Goal: Task Accomplishment & Management: Manage account settings

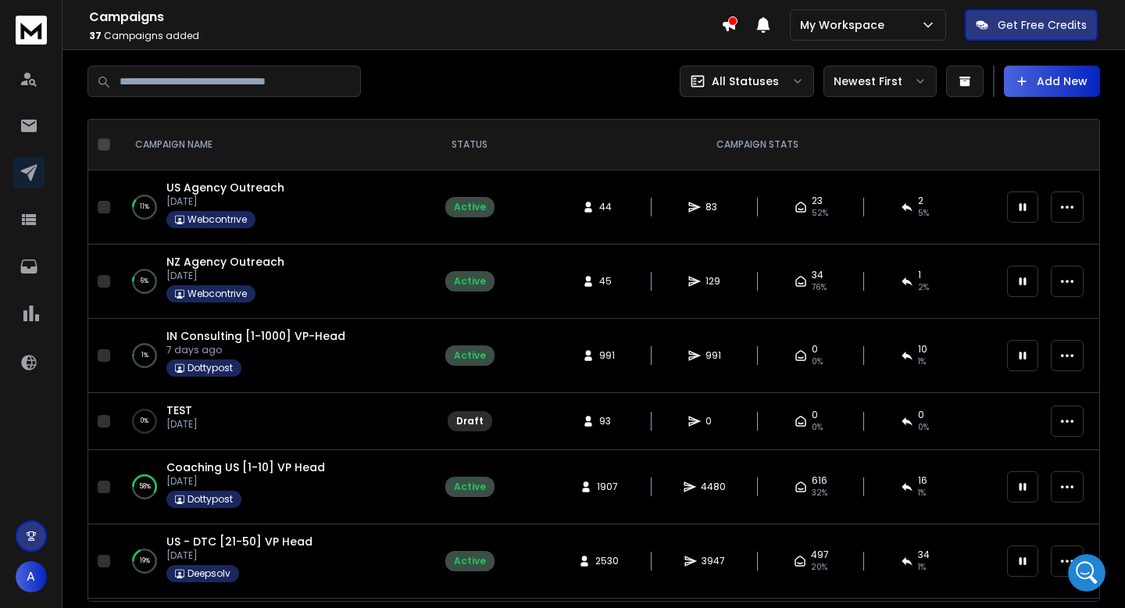
scroll to position [1429, 0]
click at [542, 107] on div "Campaigns 37 Campaigns Added All Statuses Newest First Add New CAMPAIGN NAME ST…" at bounding box center [594, 334] width 1013 height 536
click at [856, 30] on p "My Workspace" at bounding box center [845, 25] width 91 height 16
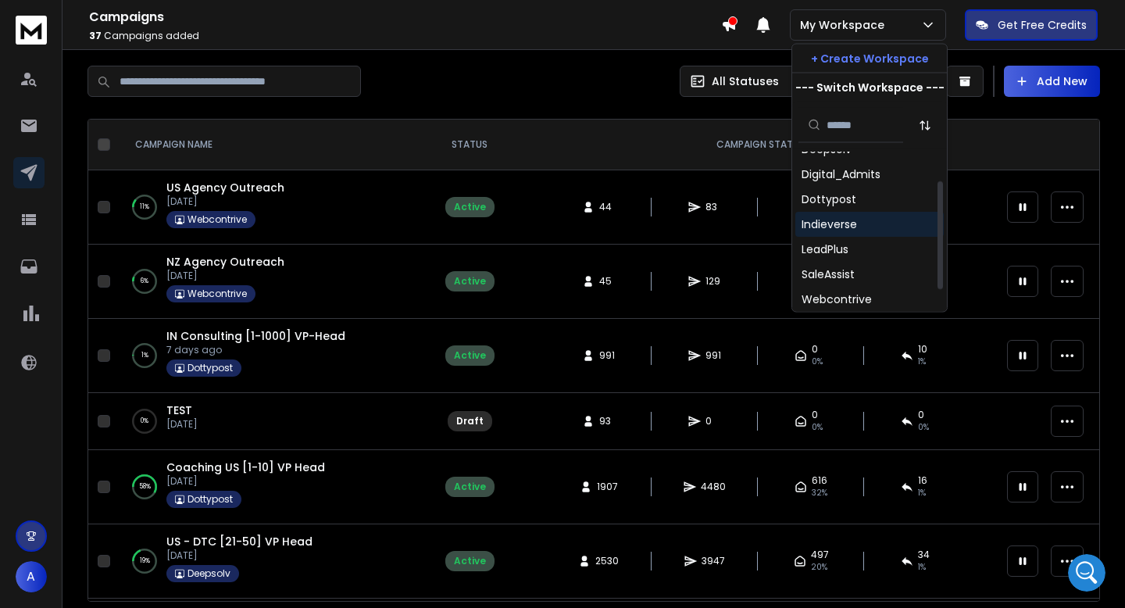
scroll to position [42, 0]
click at [846, 292] on div "Webcontrive" at bounding box center [837, 298] width 70 height 16
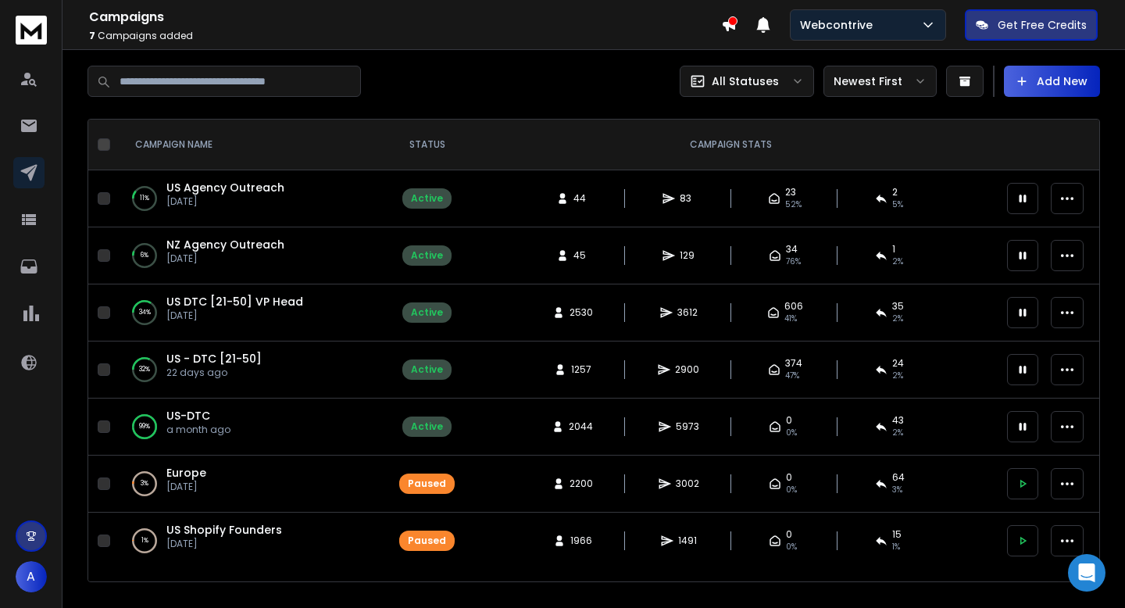
click at [840, 30] on p "Webcontrive" at bounding box center [839, 25] width 79 height 16
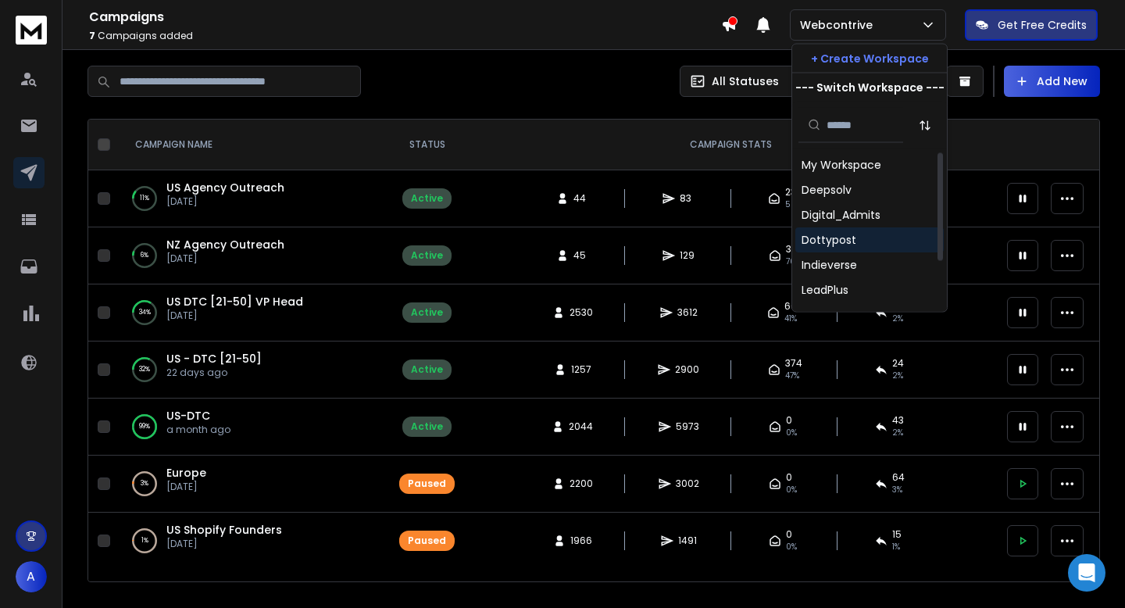
click at [826, 240] on div "Dottypost" at bounding box center [829, 240] width 55 height 16
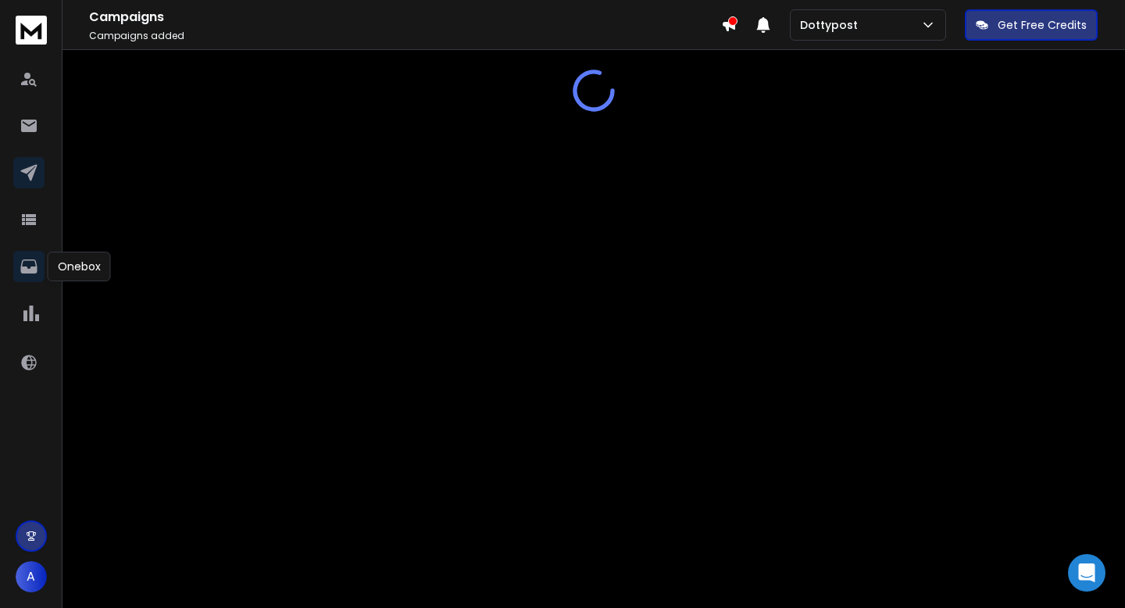
click at [30, 270] on icon at bounding box center [28, 266] width 16 height 14
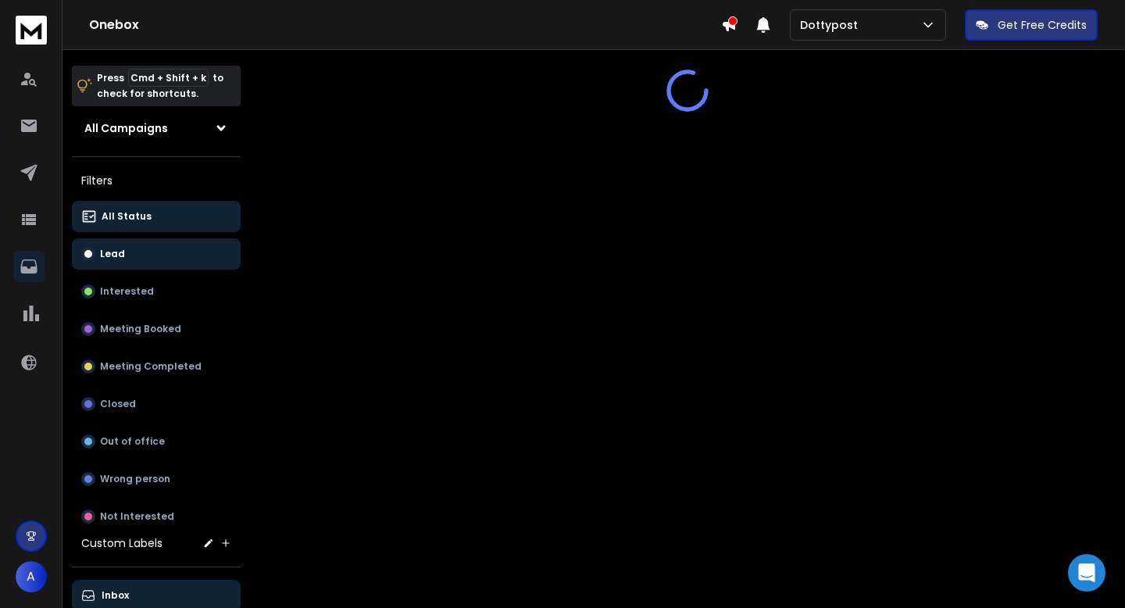
click at [148, 265] on button "Lead" at bounding box center [156, 253] width 169 height 31
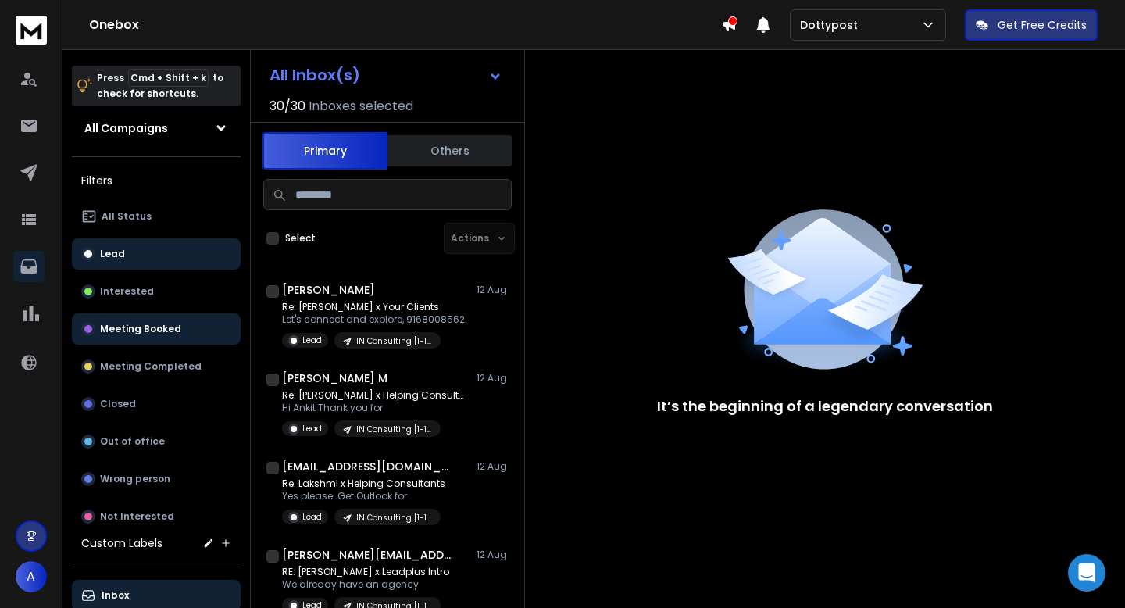
click at [147, 336] on button "Meeting Booked" at bounding box center [156, 328] width 169 height 31
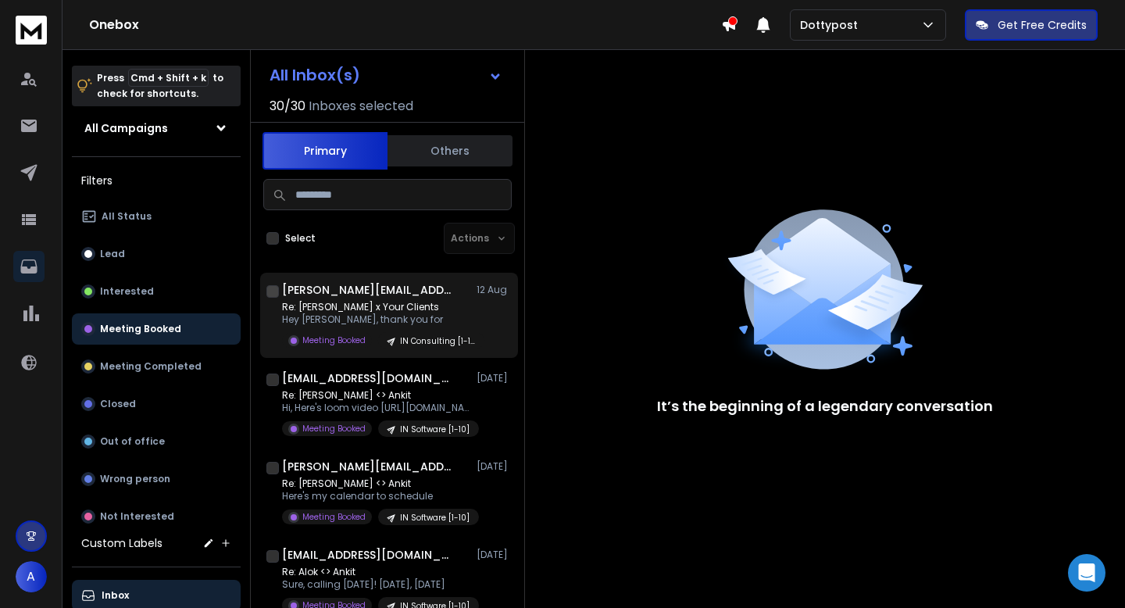
click at [456, 323] on p "Hey Sonali, thank you for" at bounding box center [376, 319] width 188 height 13
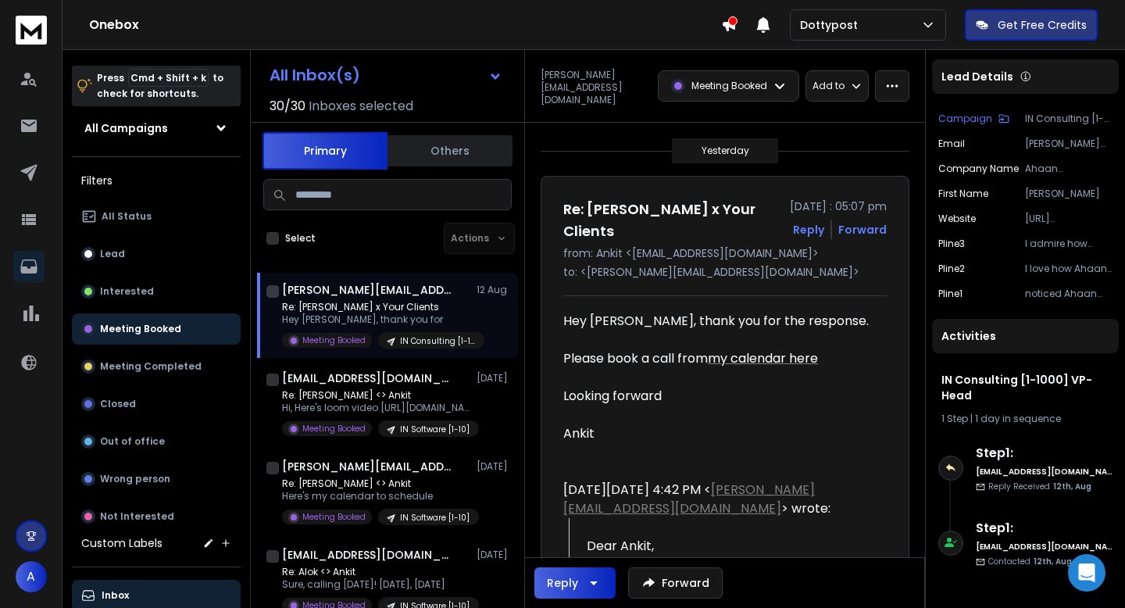
scroll to position [74, 0]
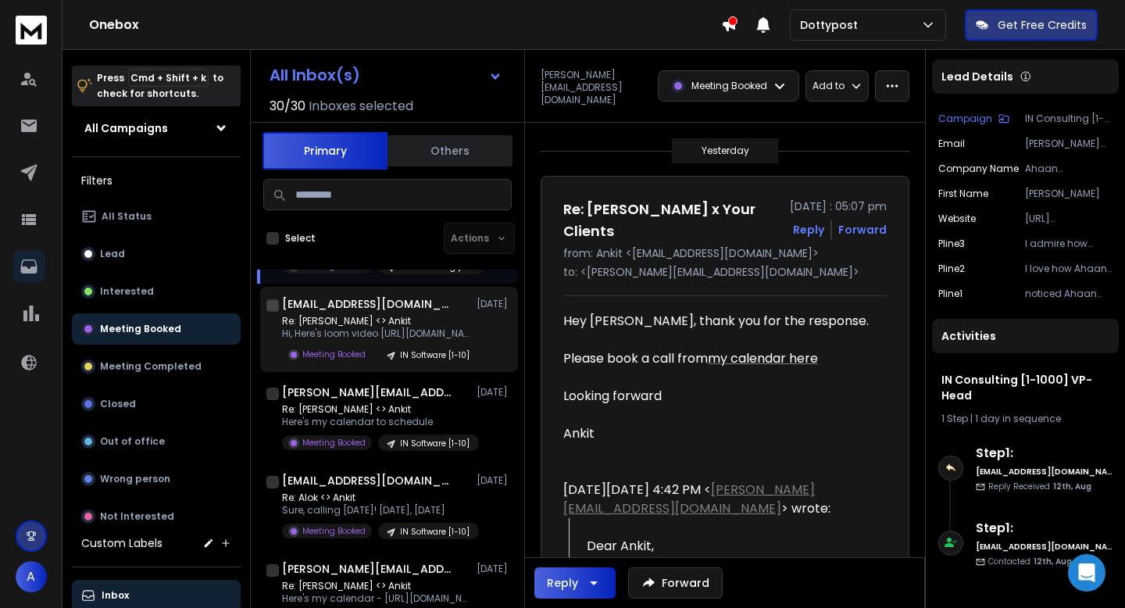
click at [455, 323] on p "Re: Manashi <> Ankit" at bounding box center [376, 321] width 188 height 13
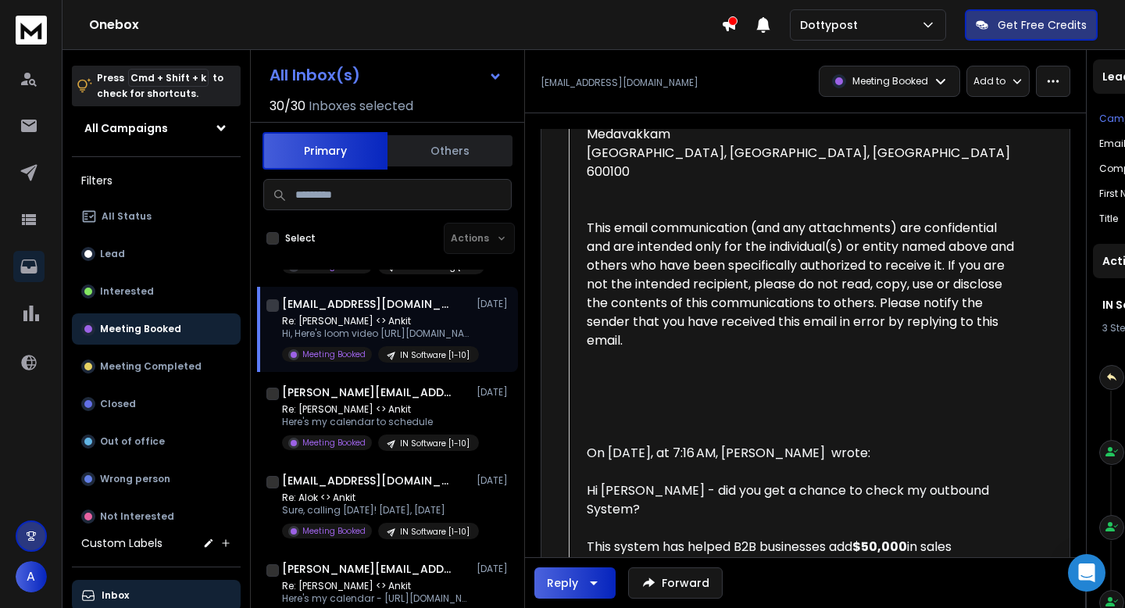
scroll to position [0, 0]
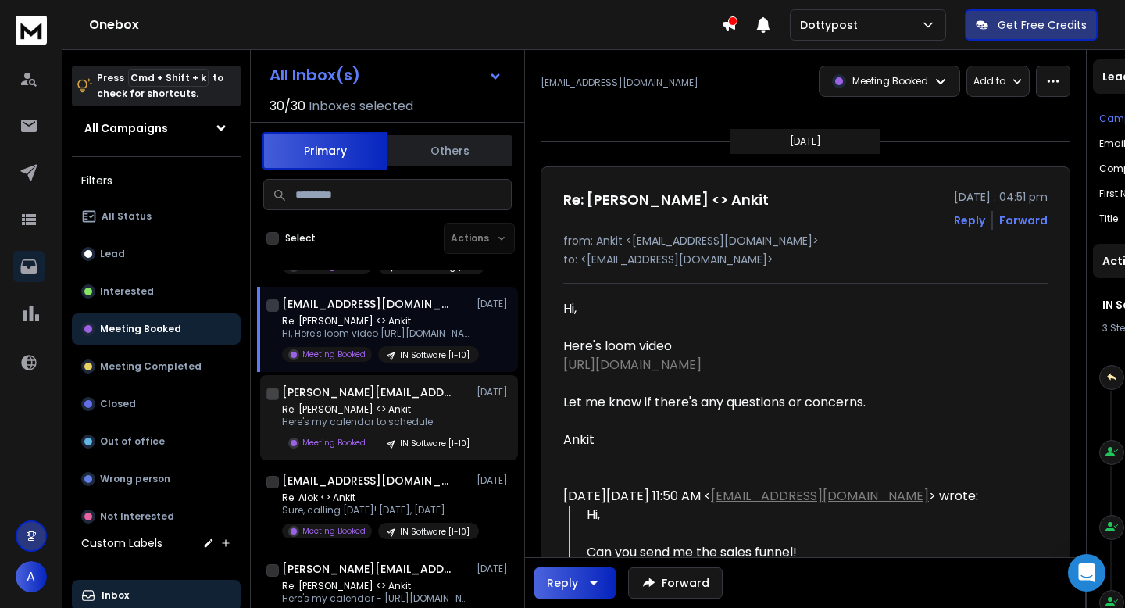
click at [405, 406] on p "Re: Bhavesh <> Ankit" at bounding box center [376, 409] width 188 height 13
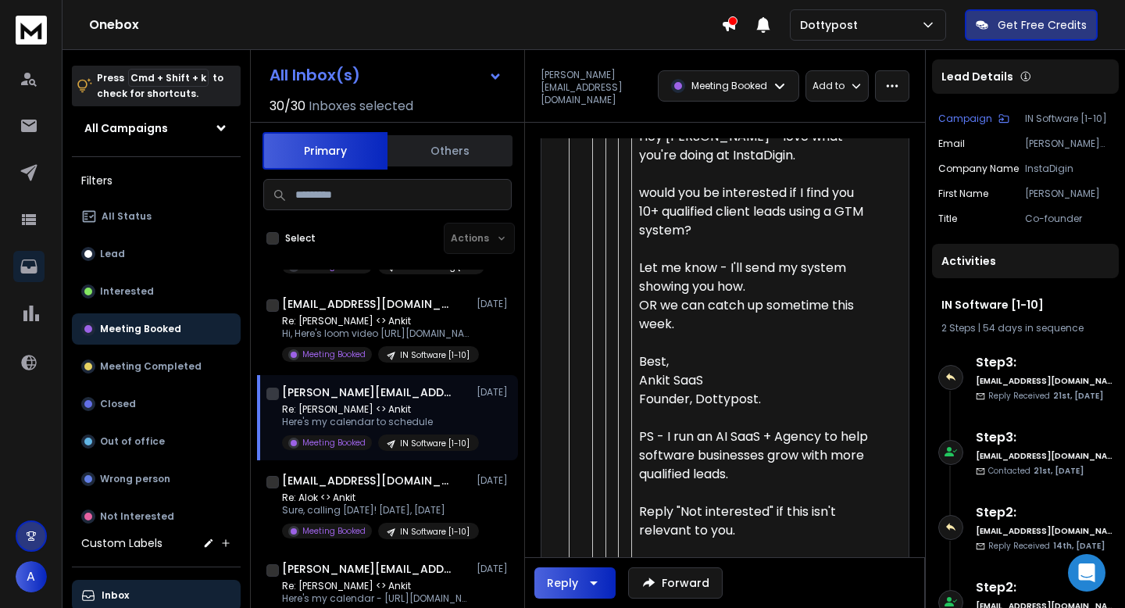
scroll to position [1352, 0]
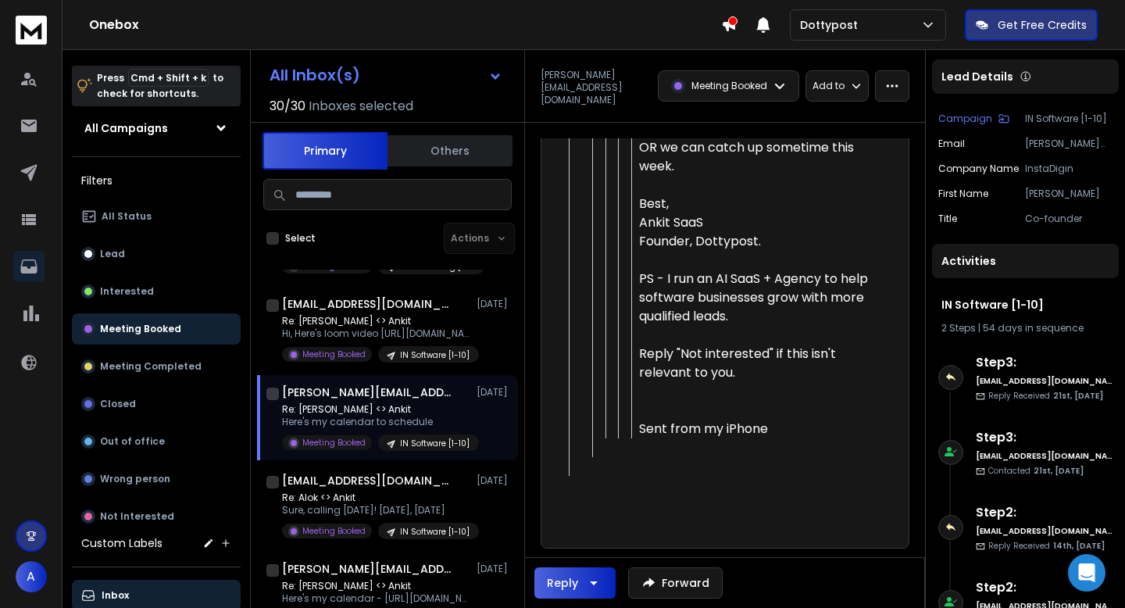
click at [742, 567] on span "7" at bounding box center [739, 573] width 8 height 13
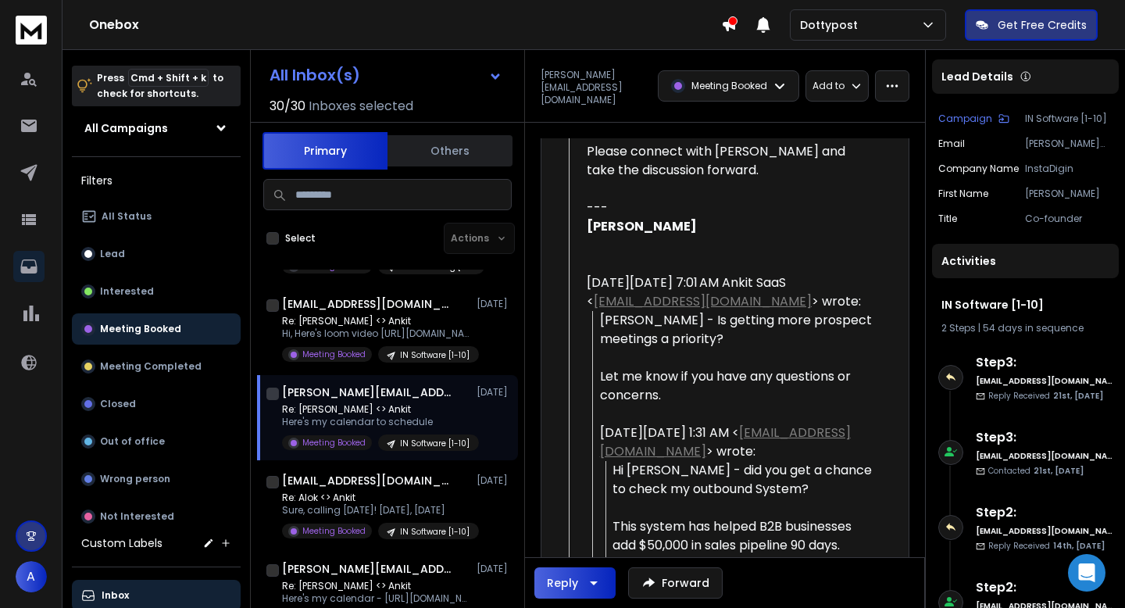
scroll to position [0, 0]
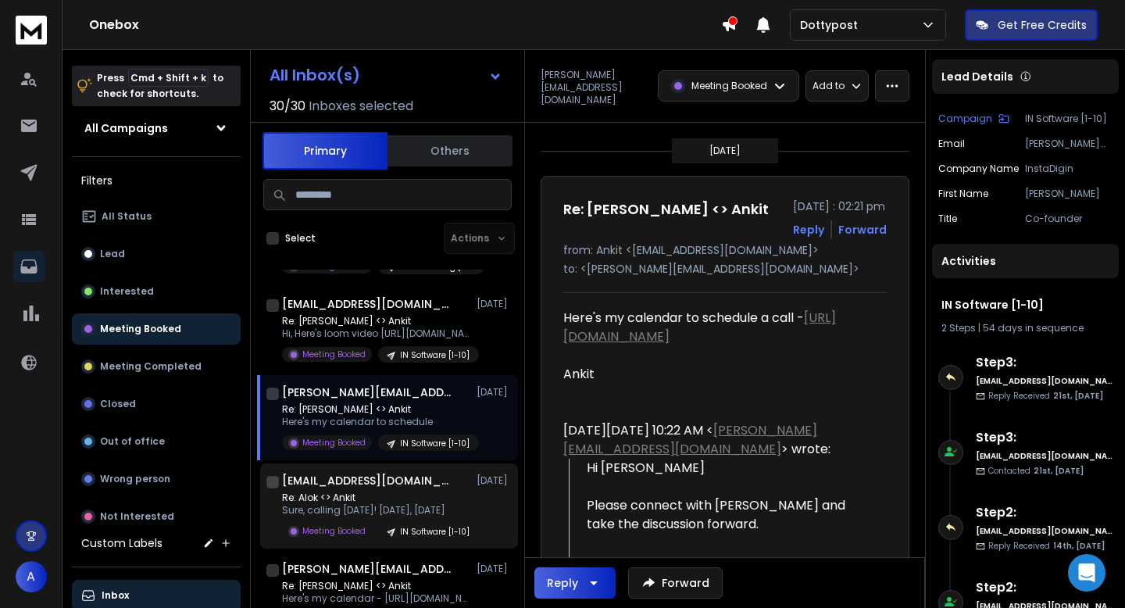
click at [383, 488] on div "alok@cenitpro.com 18 Jul Re: Alok <> Ankit Sure, calling today! On Thursday, Ju…" at bounding box center [397, 506] width 230 height 66
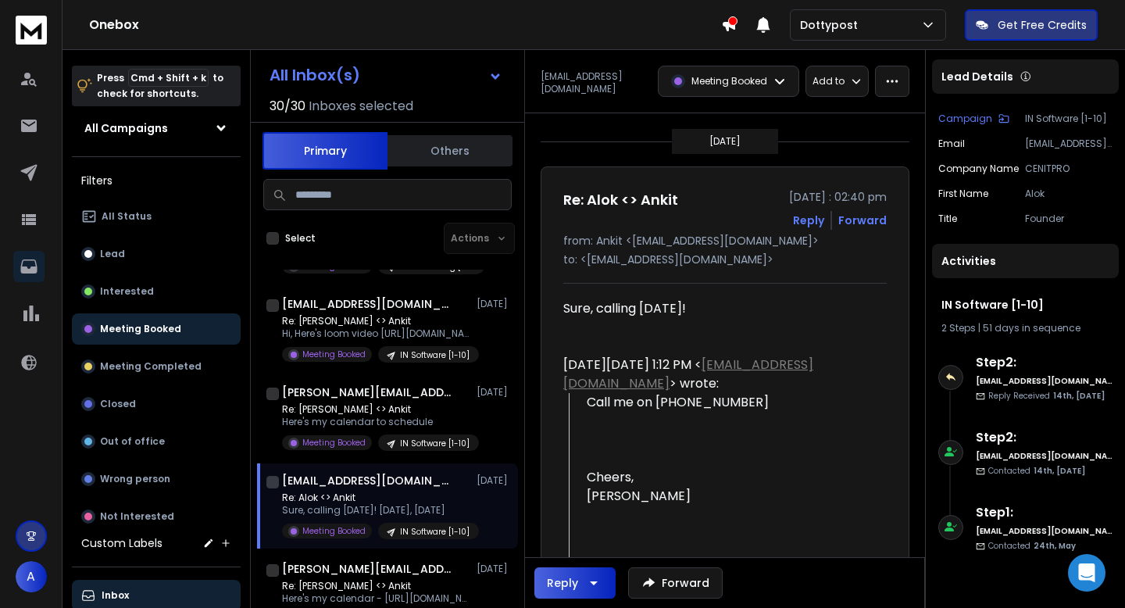
click at [645, 257] on p "to: <alok@cenitpro.com>" at bounding box center [725, 260] width 324 height 16
copy p "cenitpro.com"
click at [746, 334] on div at bounding box center [718, 327] width 311 height 19
click at [767, 83] on p "Meeting Booked" at bounding box center [730, 81] width 76 height 13
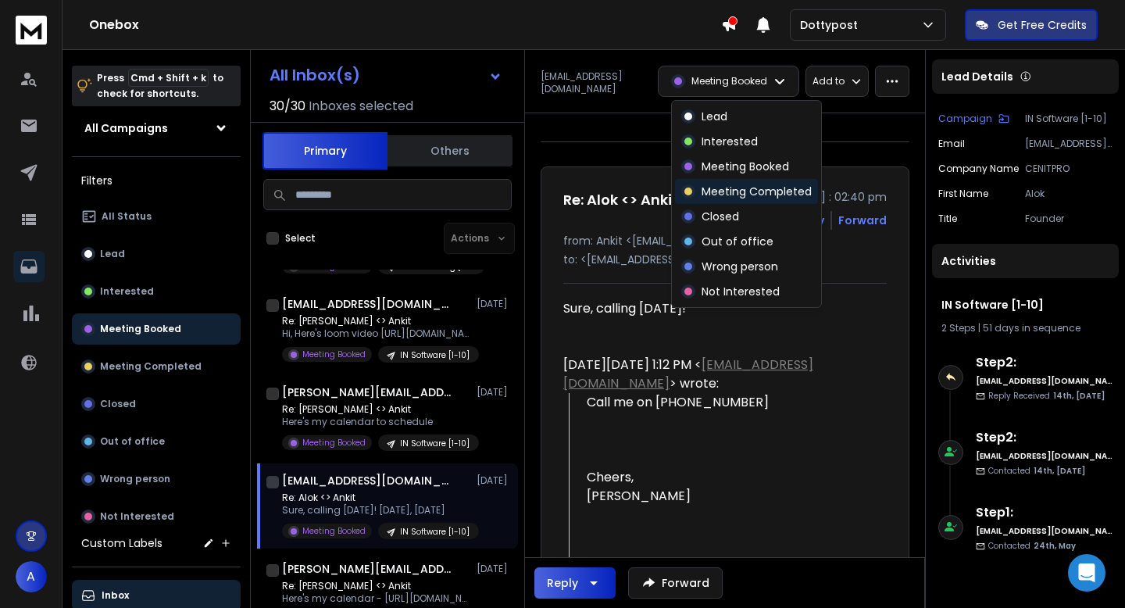
click at [734, 196] on p "Meeting Completed" at bounding box center [757, 192] width 110 height 16
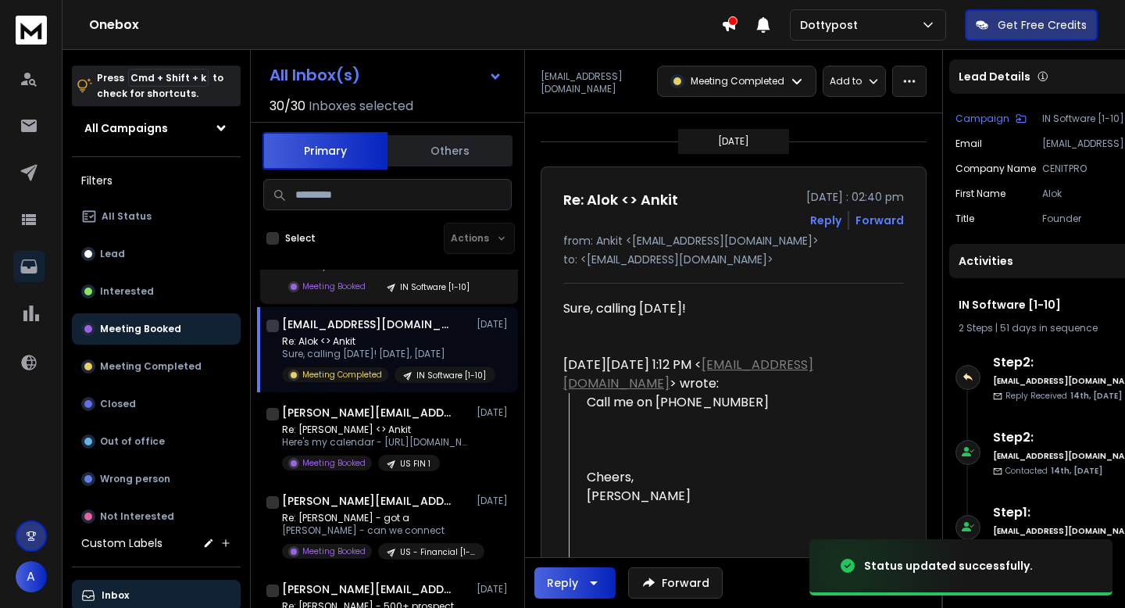
scroll to position [276, 0]
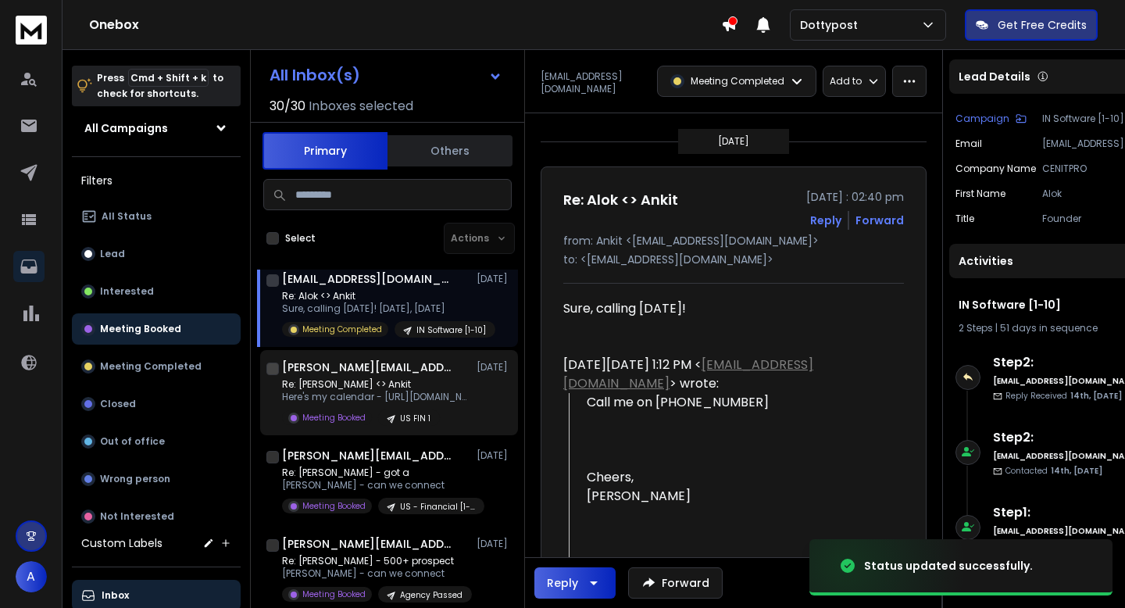
click at [434, 406] on div "Re: Chris <> Ankit Here's my calendar - https://cal.com/ankit-saas/us [https://…" at bounding box center [376, 402] width 188 height 48
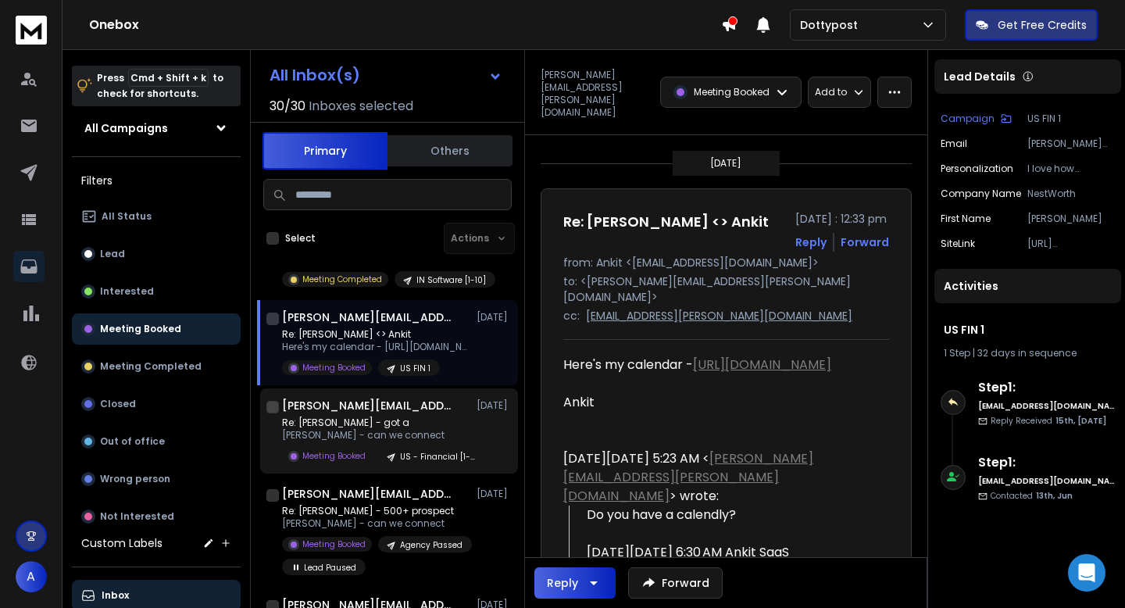
scroll to position [327, 0]
click at [401, 422] on p "Re: Greg - got a" at bounding box center [376, 422] width 188 height 13
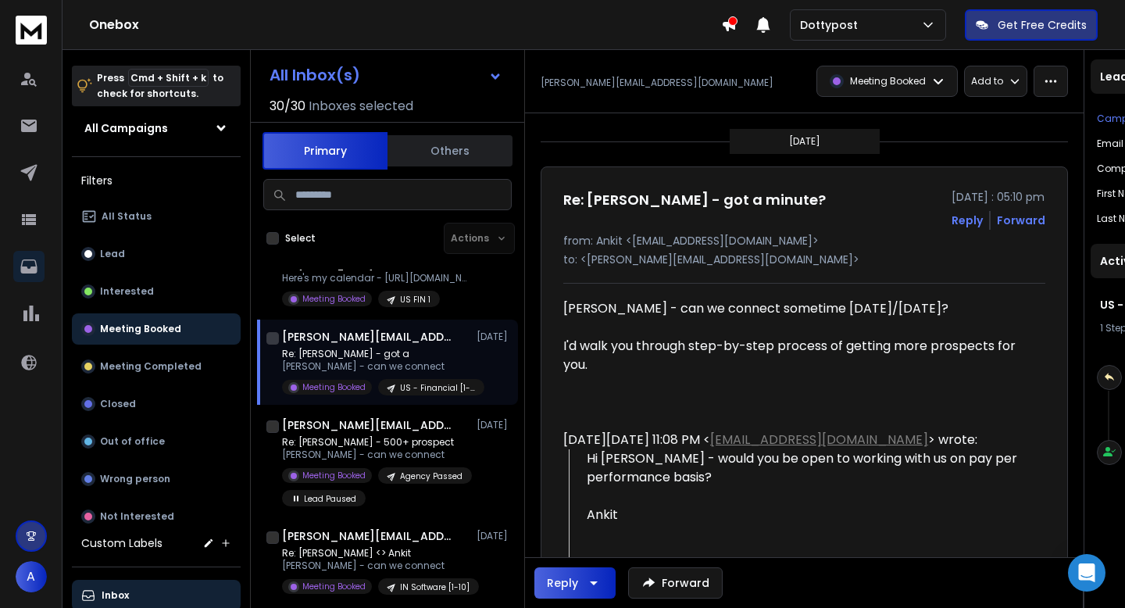
scroll to position [396, 0]
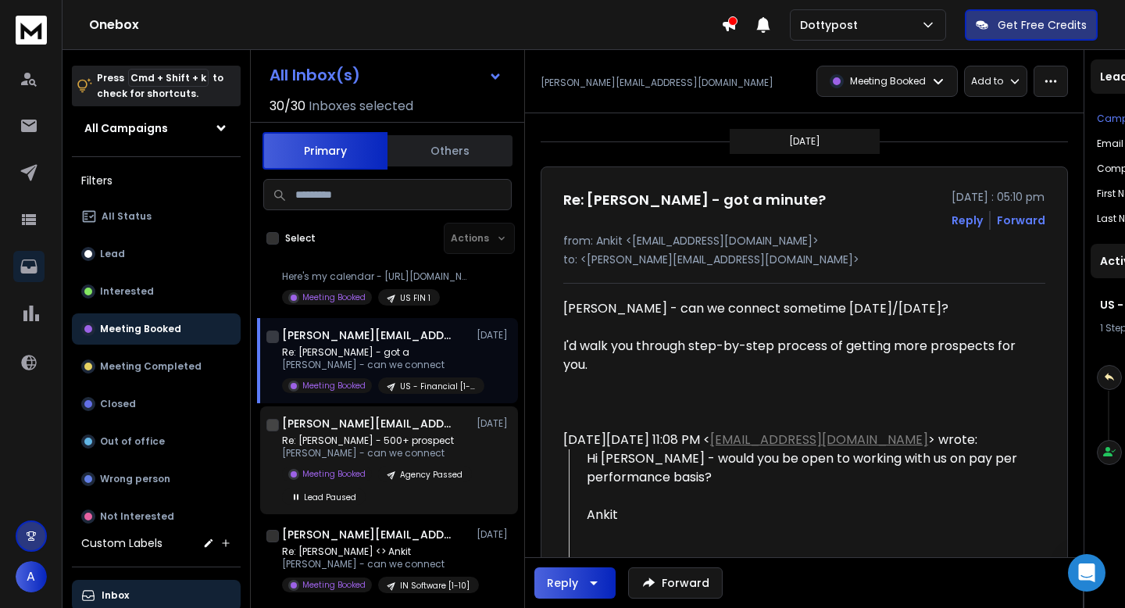
click at [401, 425] on h1 "george@fullforceads.com" at bounding box center [368, 424] width 172 height 16
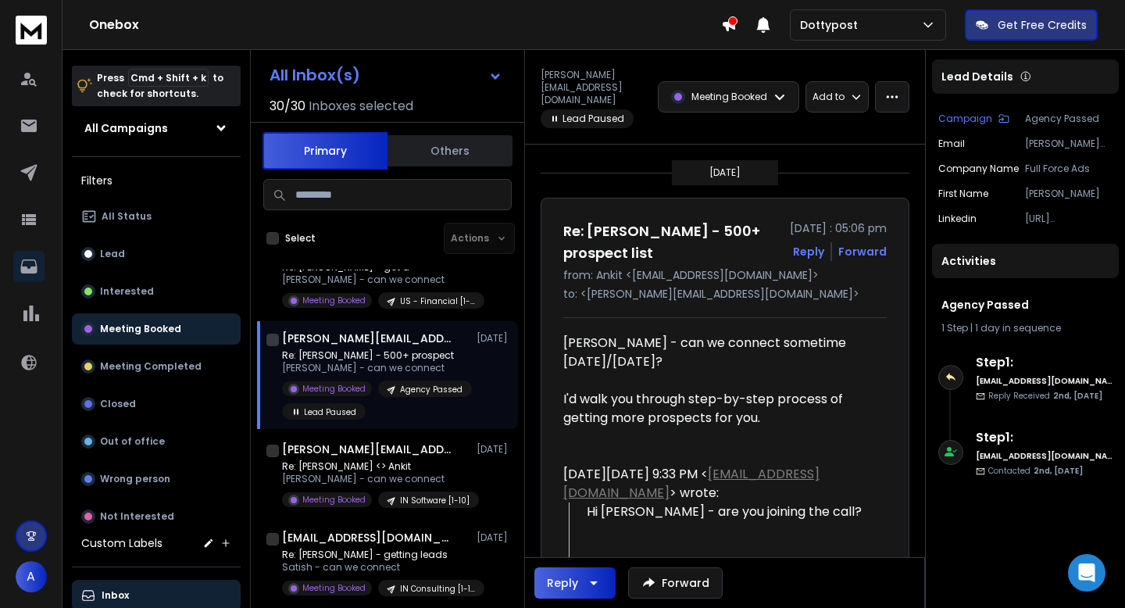
scroll to position [486, 0]
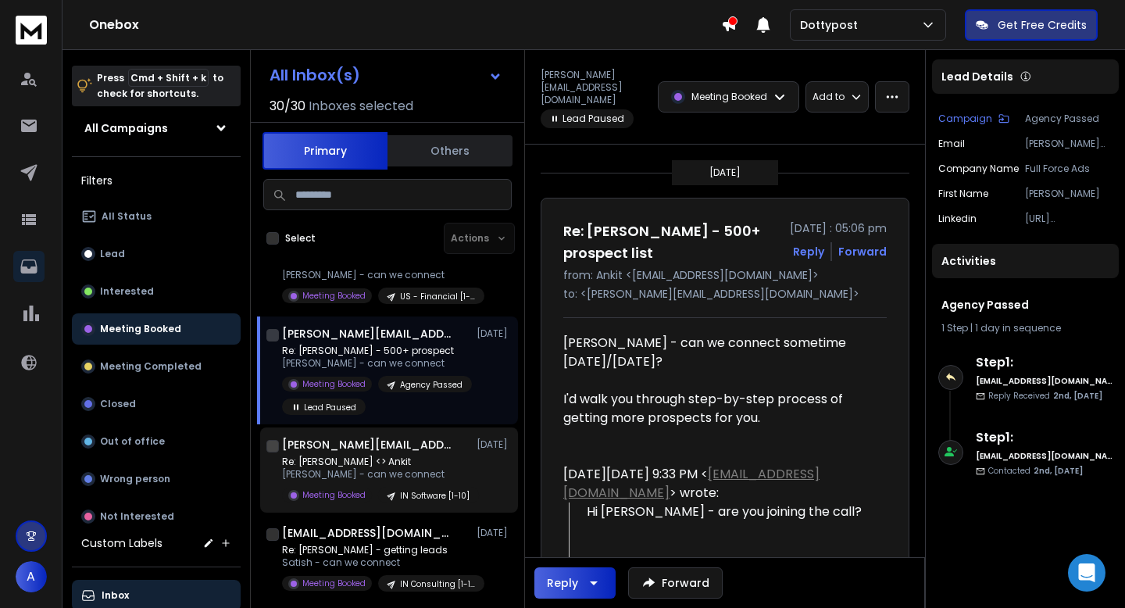
click at [377, 463] on p "Re: Faizan <> Ankit" at bounding box center [376, 462] width 188 height 13
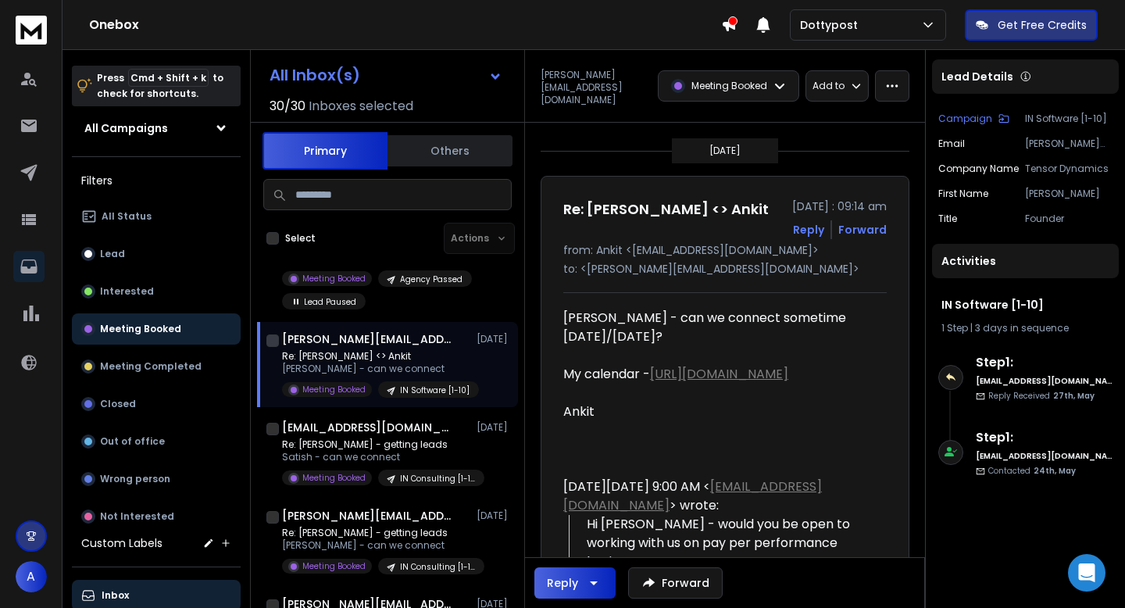
scroll to position [595, 0]
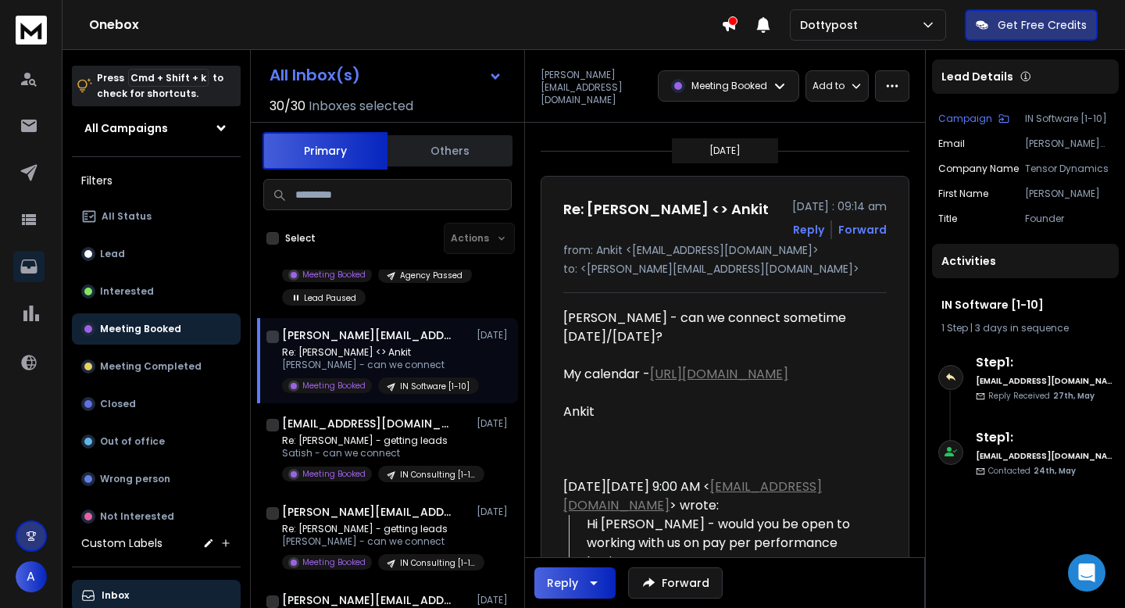
click at [355, 441] on p "Re: Satish - getting leads" at bounding box center [376, 440] width 188 height 13
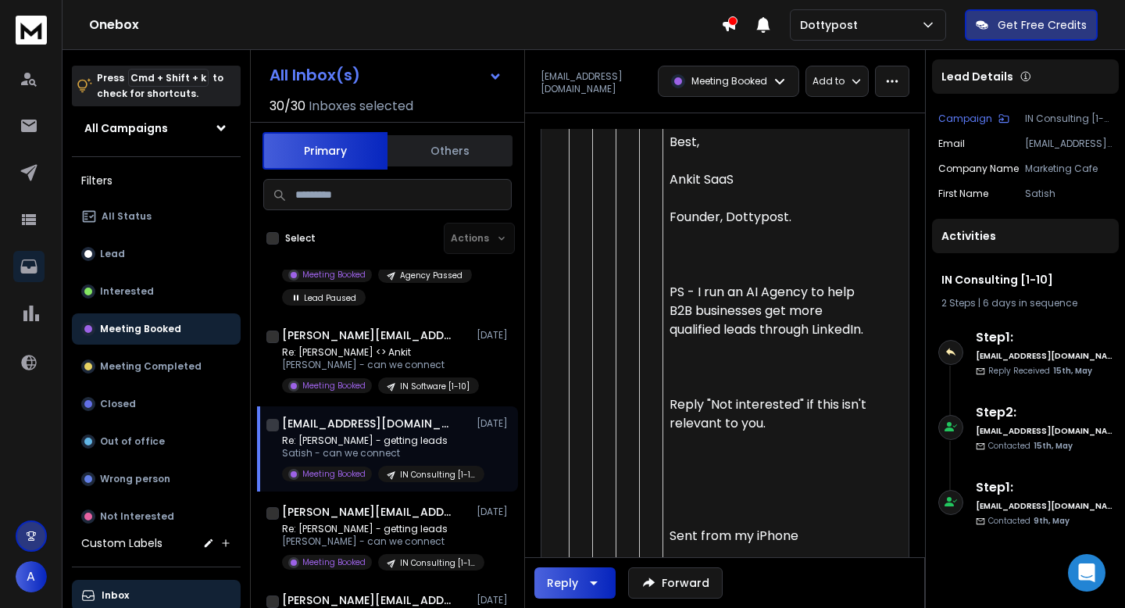
scroll to position [1672, 0]
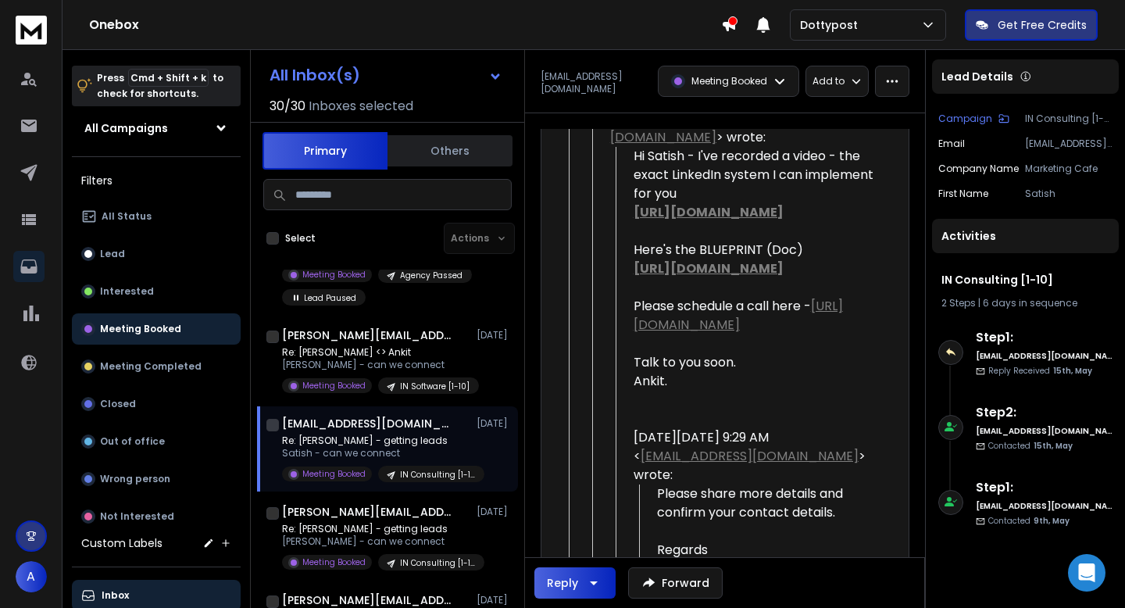
scroll to position [0, 0]
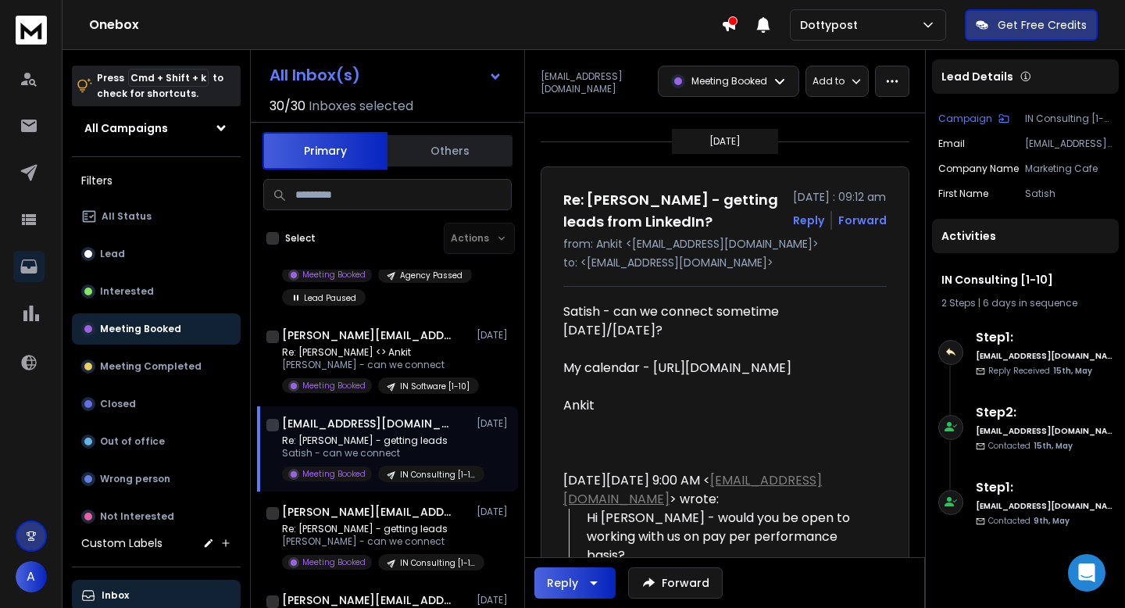
click at [815, 396] on div "Ankit" at bounding box center [718, 405] width 311 height 19
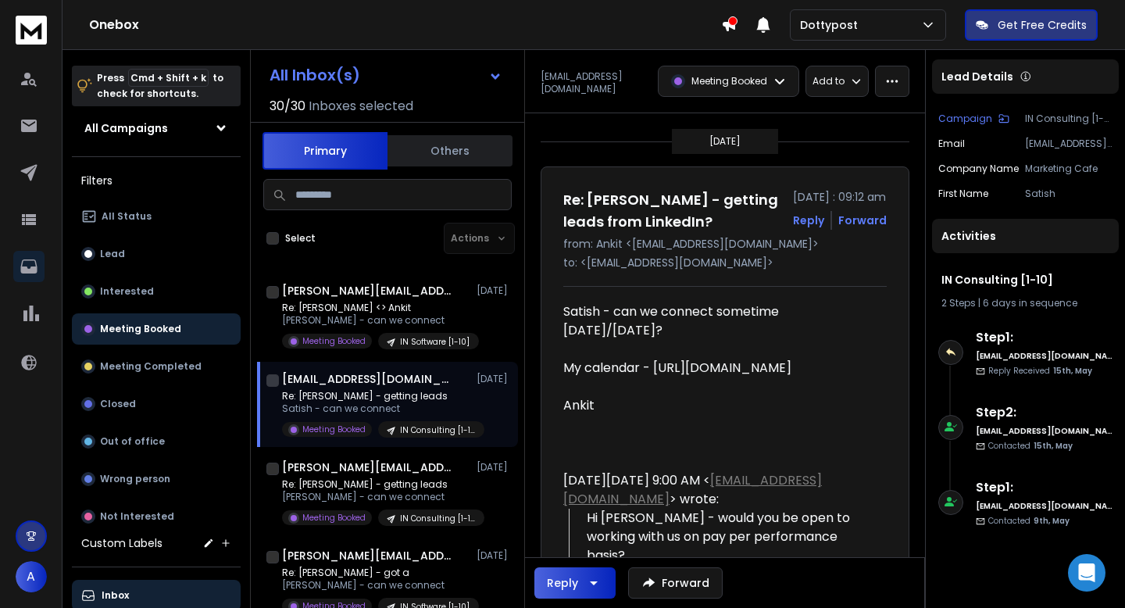
scroll to position [713, 0]
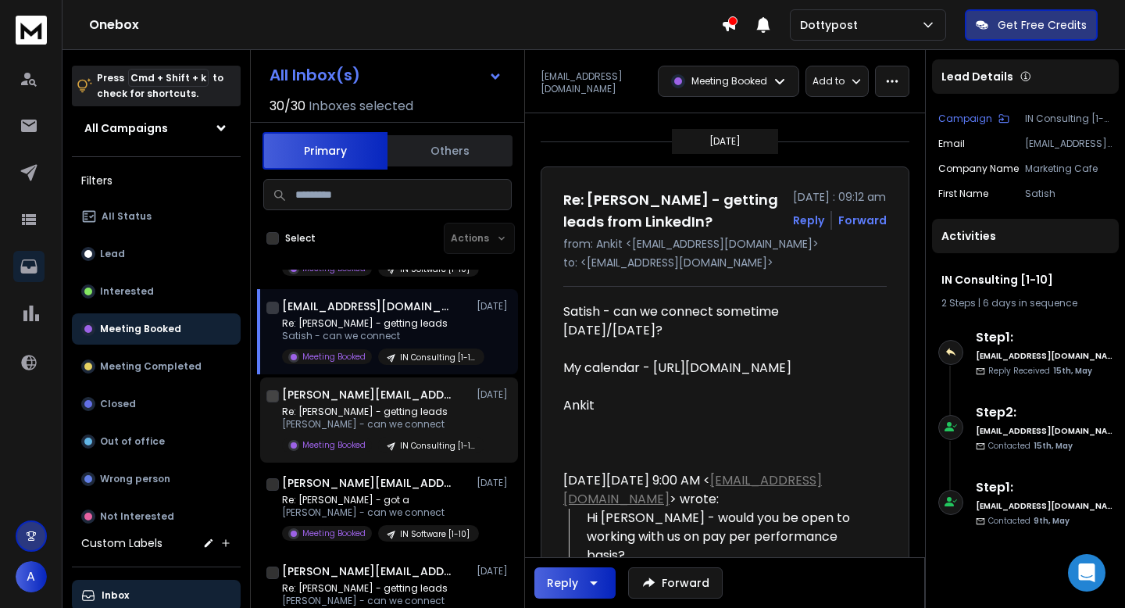
click at [449, 424] on p "Sujatha - can we connect" at bounding box center [376, 424] width 188 height 13
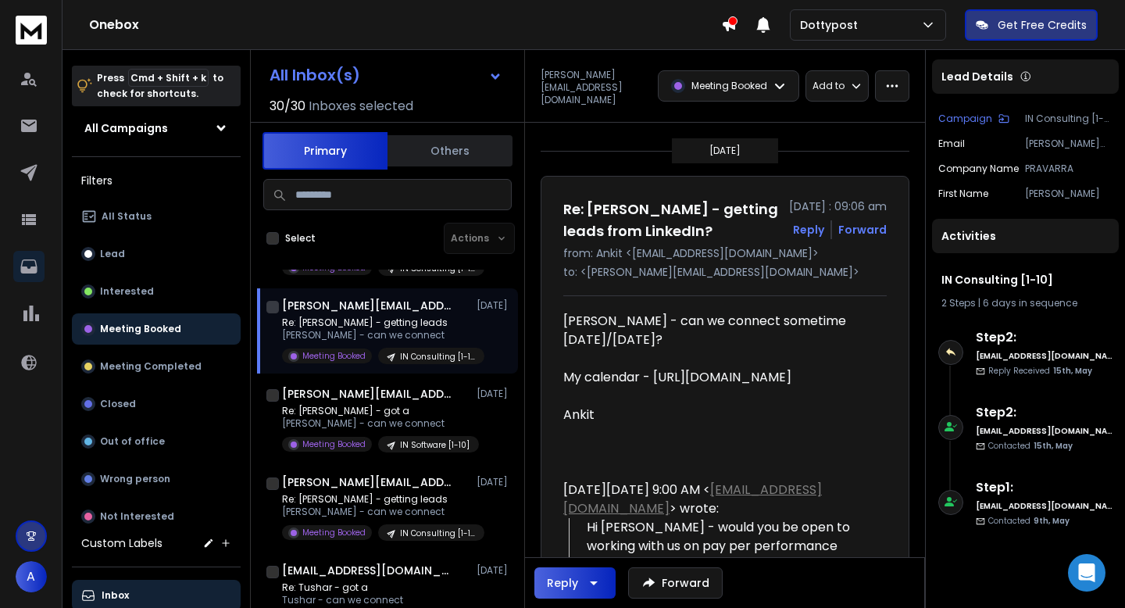
scroll to position [805, 0]
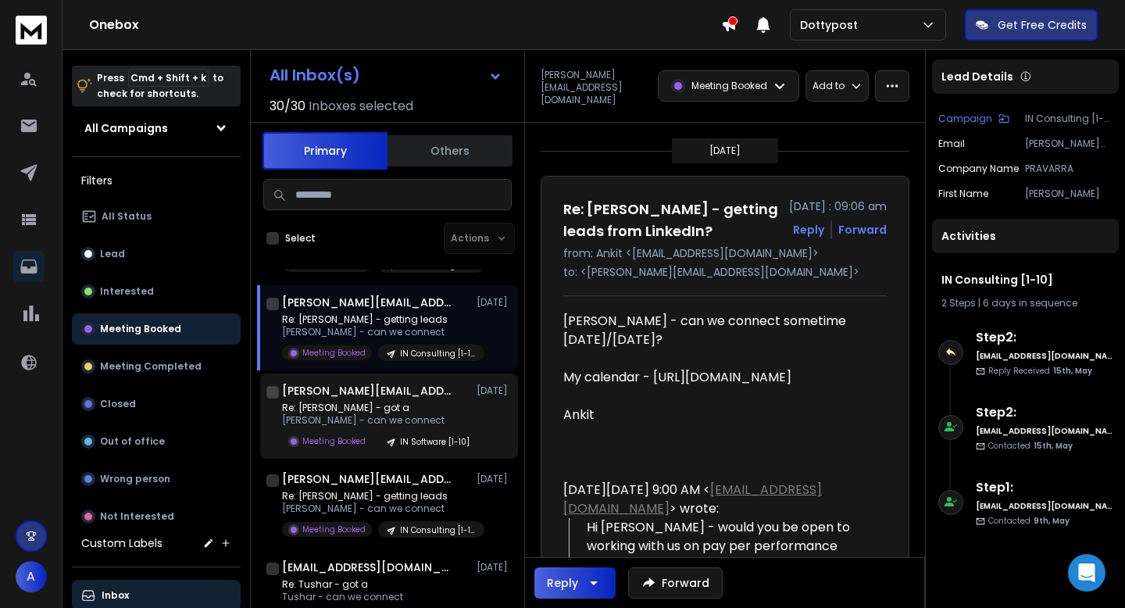
click at [417, 426] on p "Shubham - can we connect" at bounding box center [376, 420] width 188 height 13
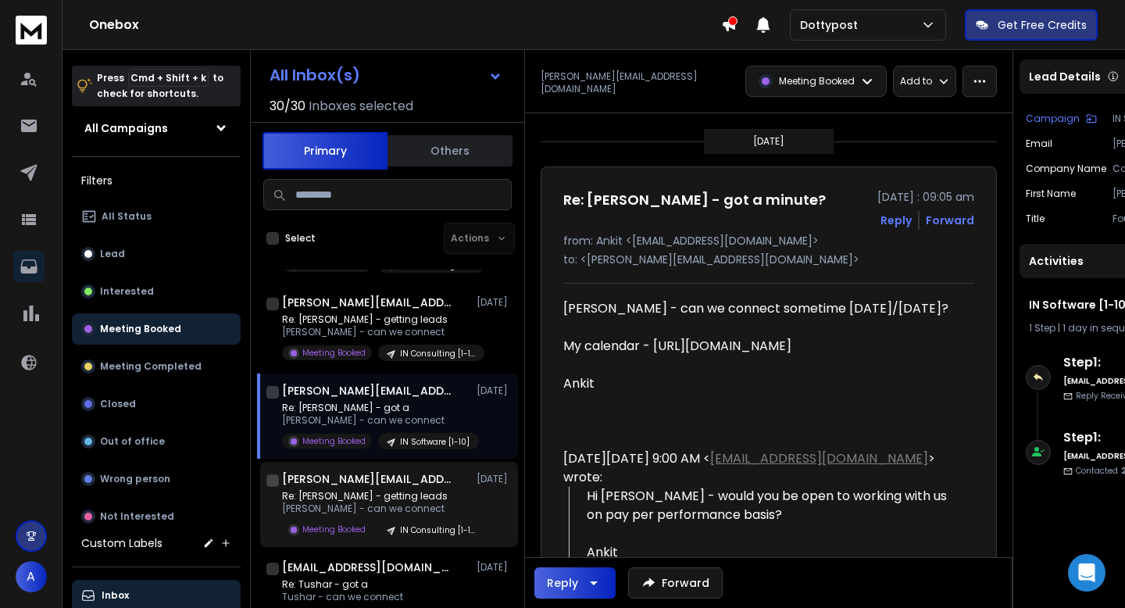
scroll to position [826, 0]
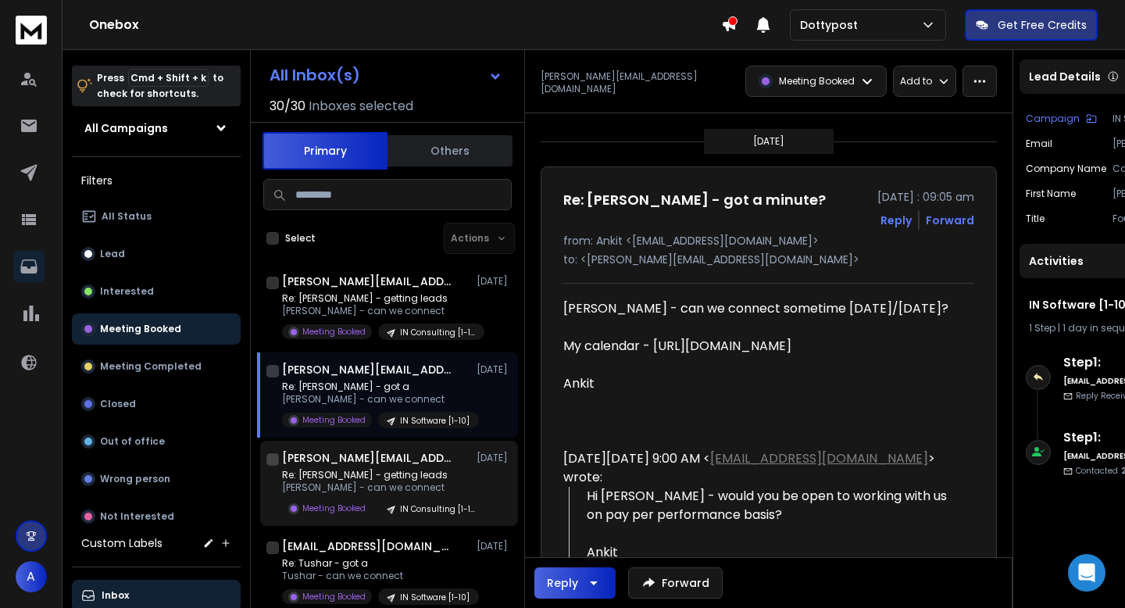
click at [432, 494] on div "Re: Ritika - getting leads Ritika - can we connect Meeting Booked IN Consulting…" at bounding box center [383, 493] width 202 height 48
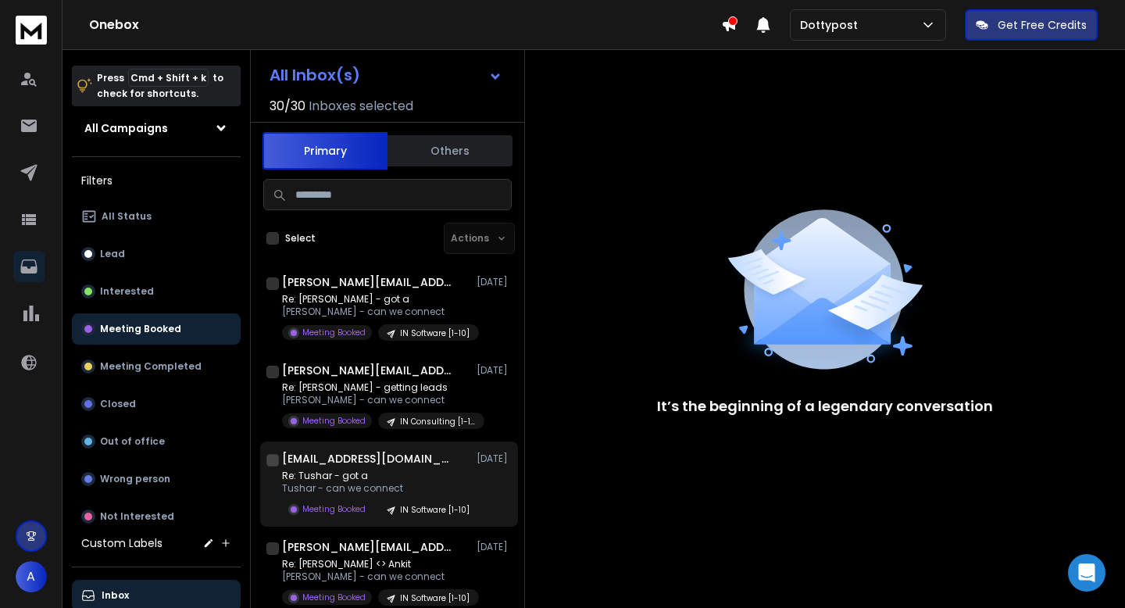
click at [425, 494] on p "Tushar - can we connect" at bounding box center [376, 488] width 188 height 13
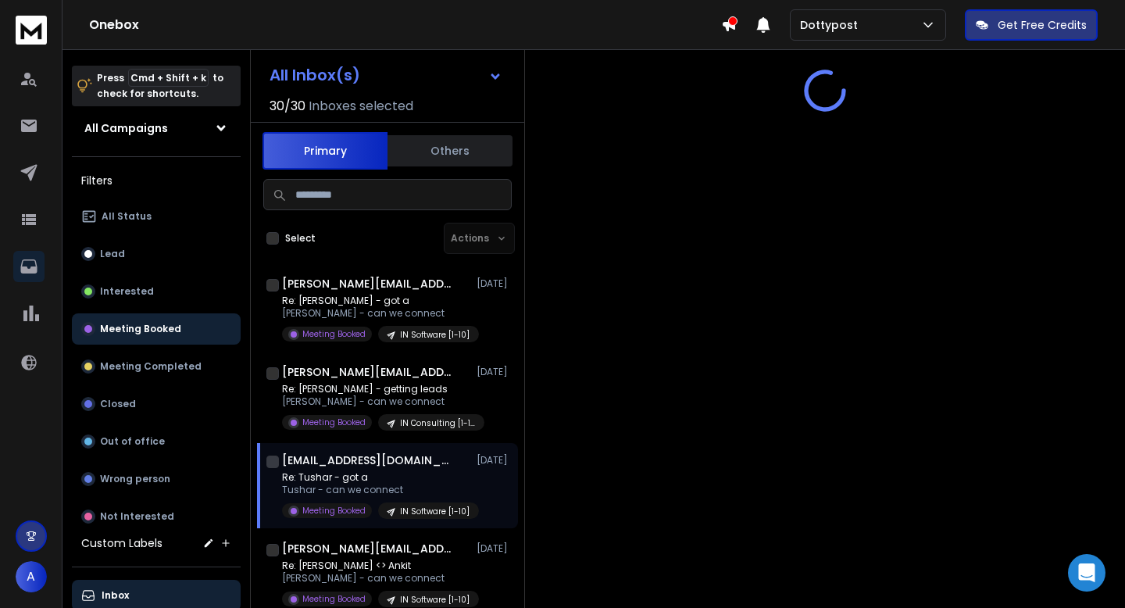
scroll to position [912, 0]
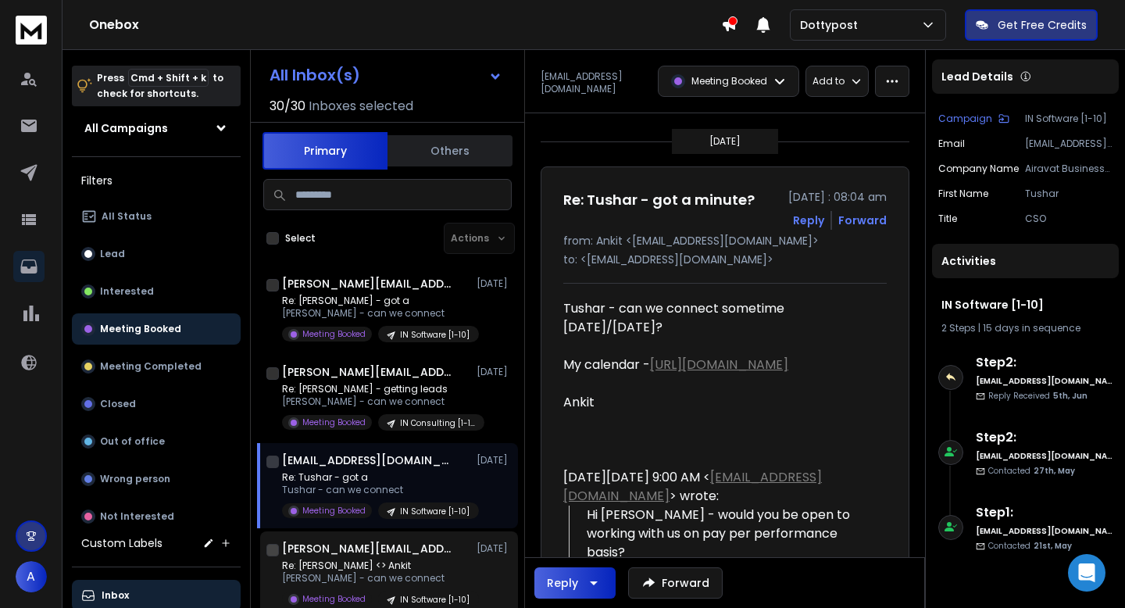
click at [372, 542] on h1 "pranay@quantacus.ai" at bounding box center [368, 549] width 172 height 16
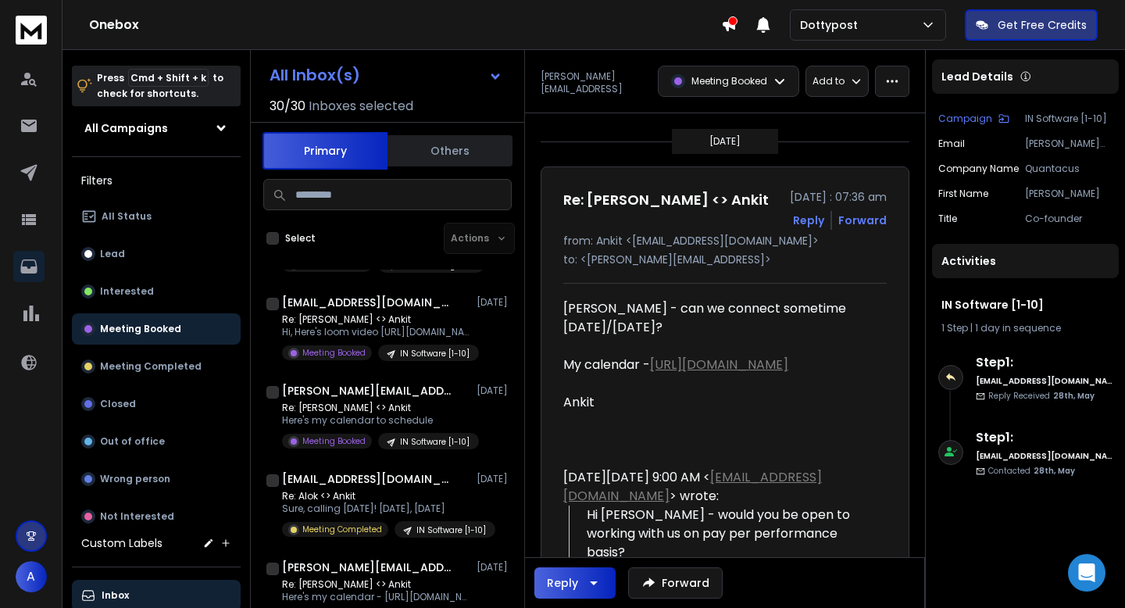
scroll to position [140, 0]
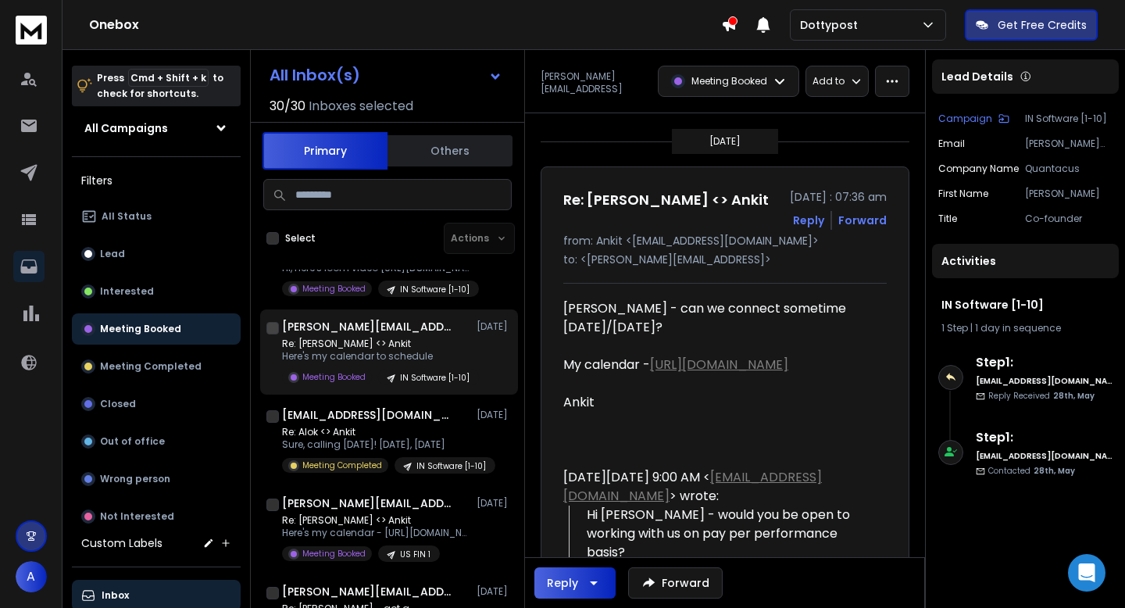
click at [374, 370] on div "Meeting Booked IN Software [1-10]" at bounding box center [380, 377] width 197 height 16
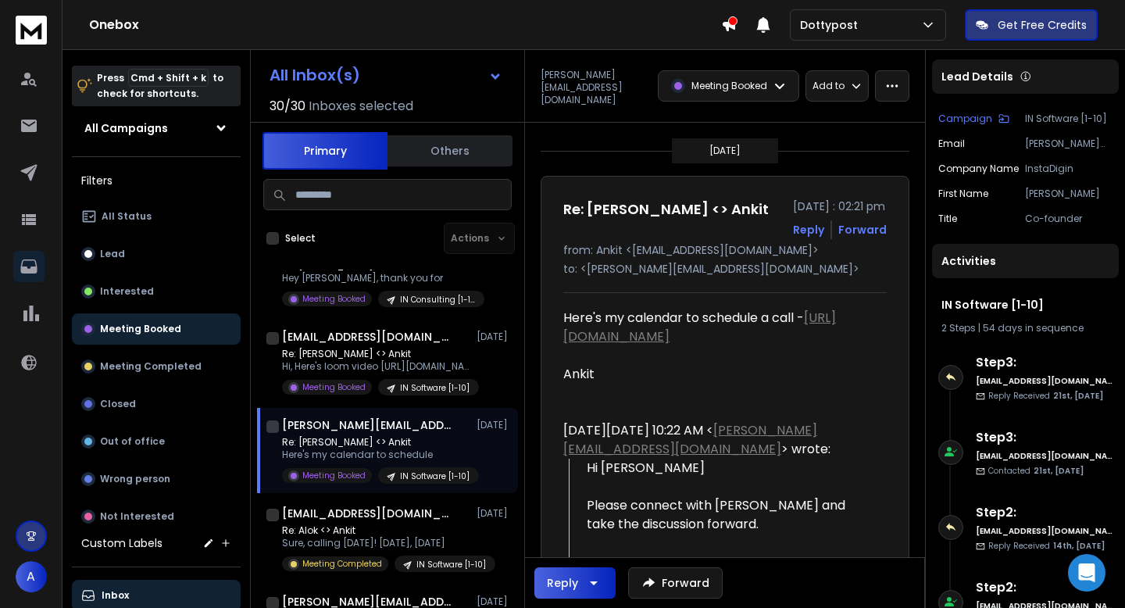
scroll to position [0, 0]
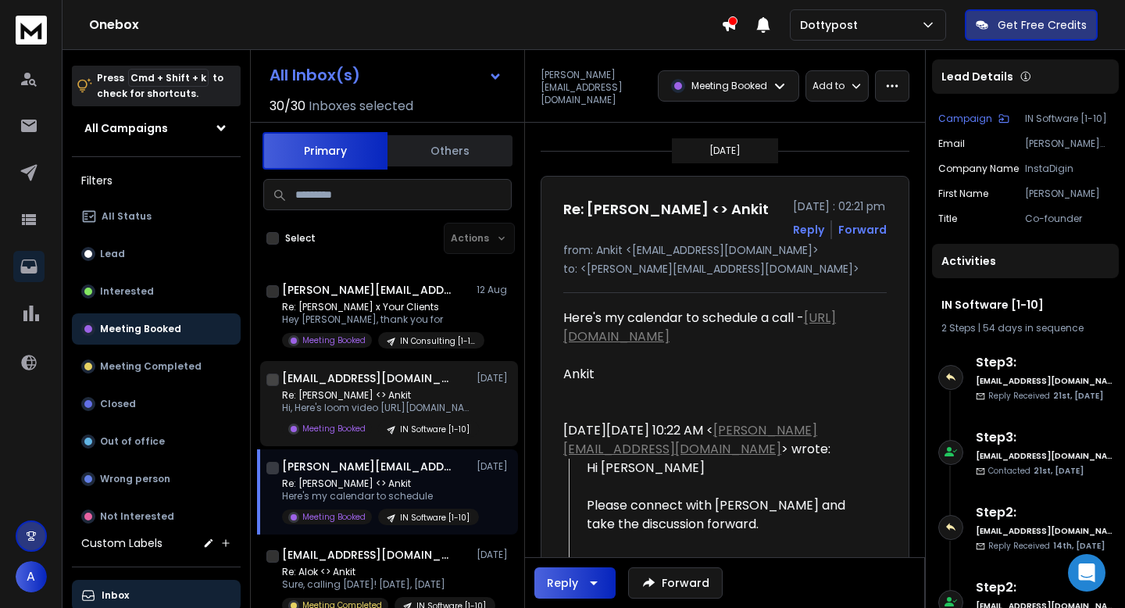
click at [357, 391] on p "Re: Manashi <> Ankit" at bounding box center [376, 395] width 188 height 13
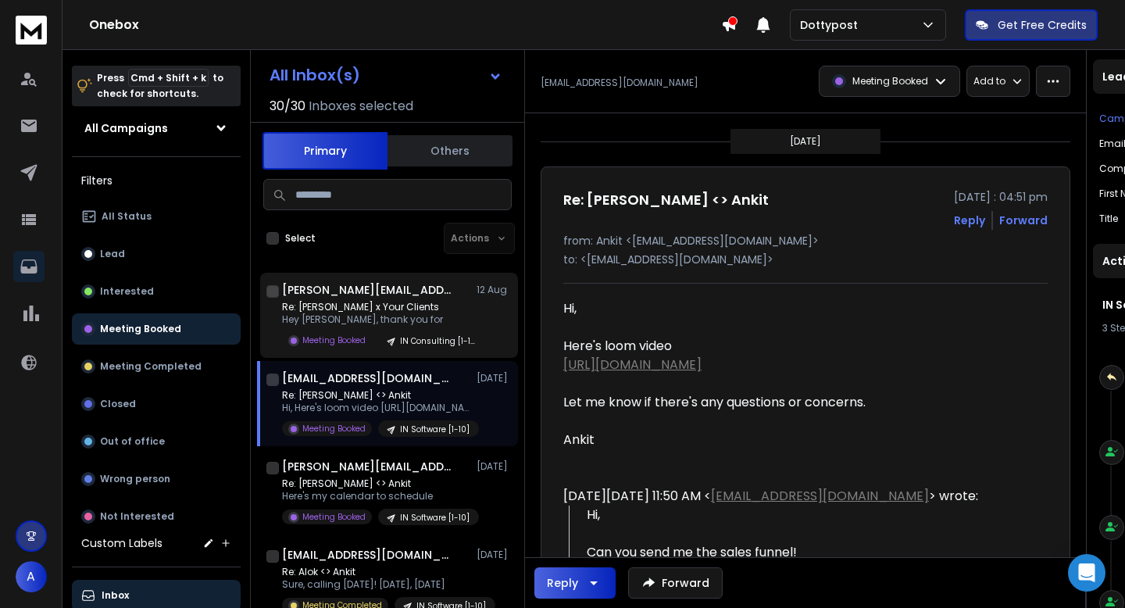
click at [391, 291] on h1 "sonali@ahaanconsulting.com" at bounding box center [368, 290] width 172 height 16
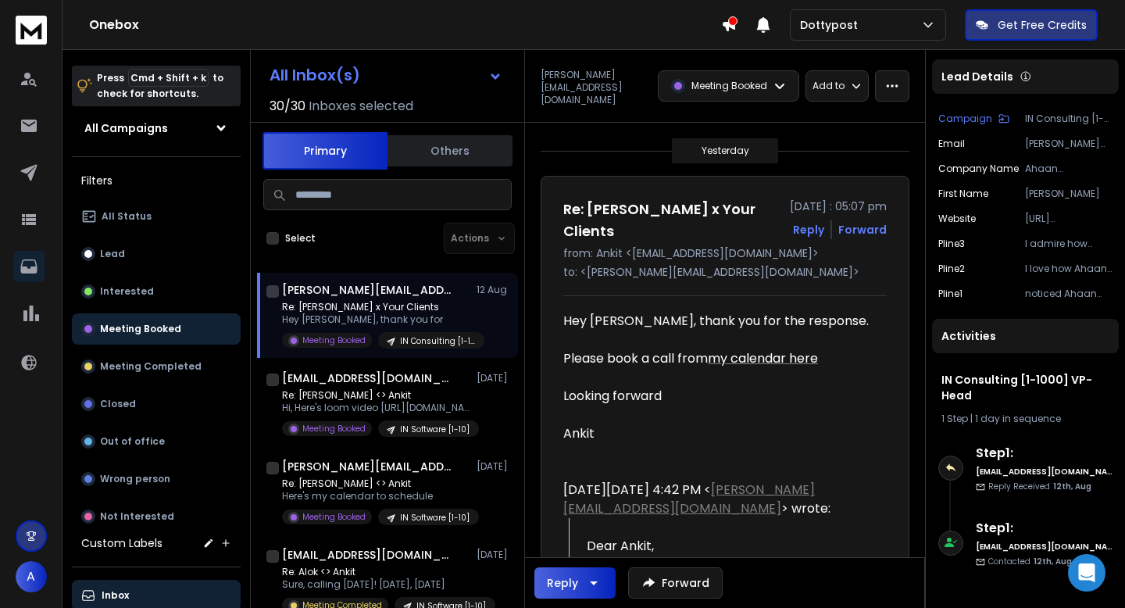
click at [388, 247] on div "Select Actions" at bounding box center [388, 235] width 274 height 38
click at [876, 23] on div "Dottypost" at bounding box center [868, 25] width 136 height 16
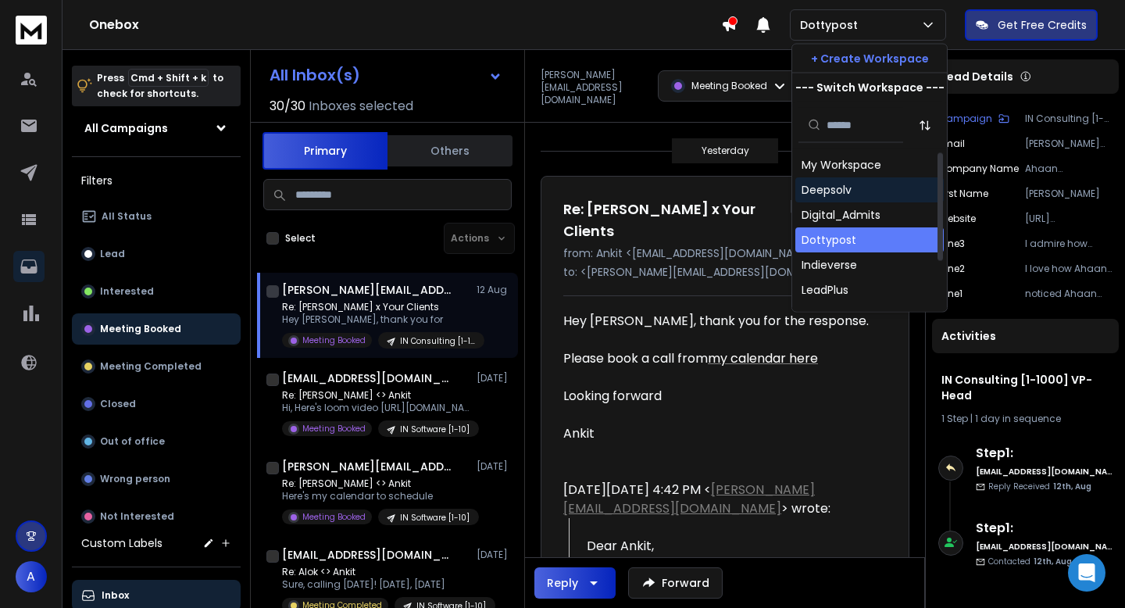
click at [848, 180] on div "Deepsolv" at bounding box center [870, 189] width 148 height 25
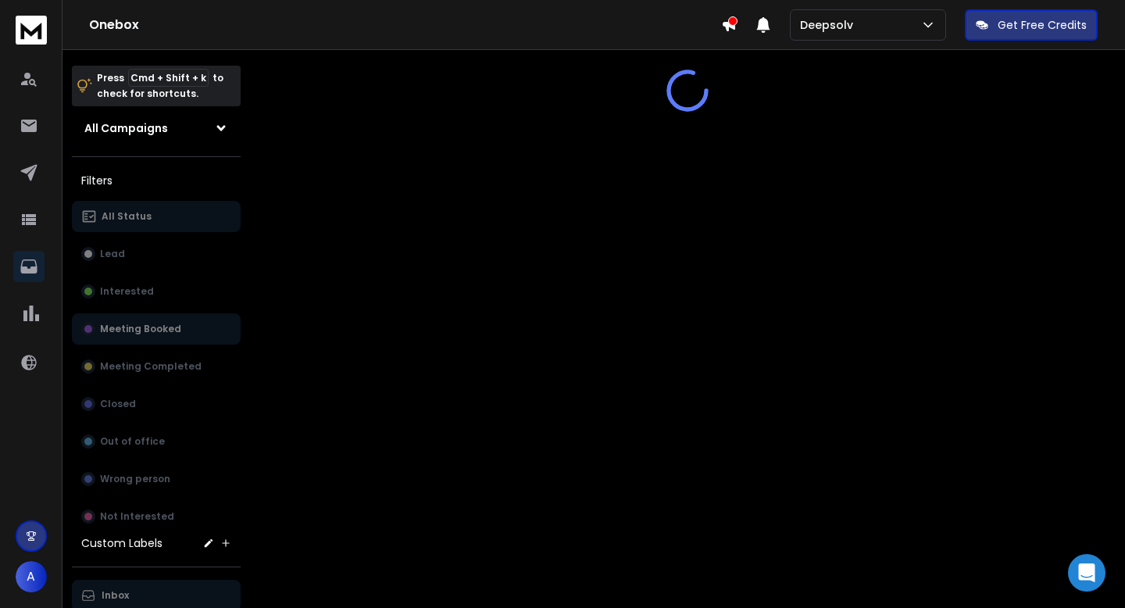
click at [140, 333] on div "All Status Lead Interested Meeting Booked Meeting Completed Closed Out of offic…" at bounding box center [156, 366] width 169 height 331
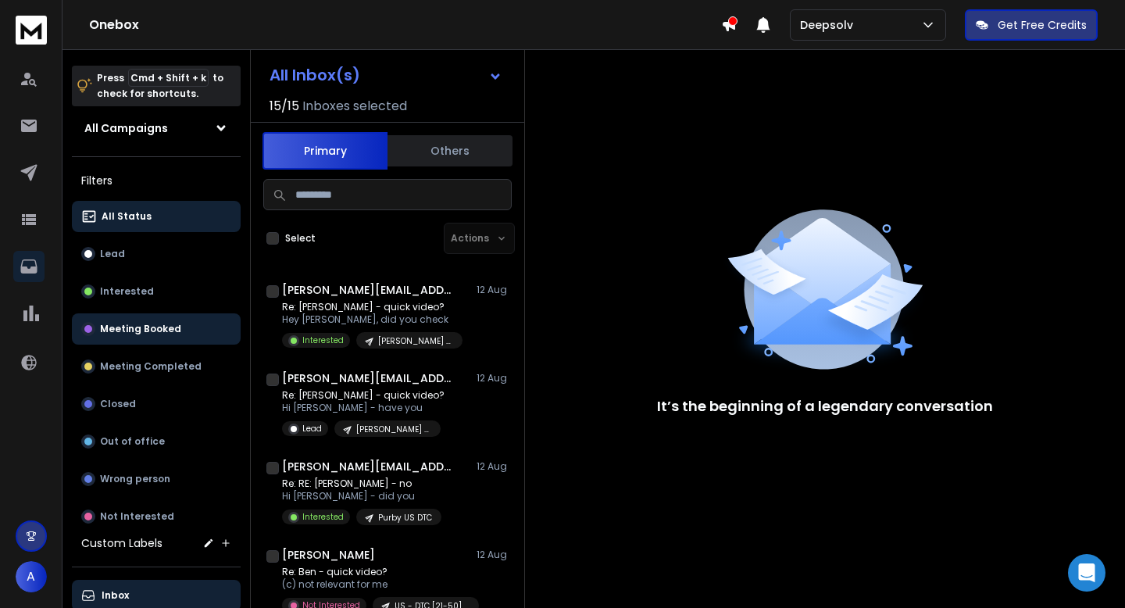
click at [140, 333] on p "Meeting Booked" at bounding box center [140, 329] width 81 height 13
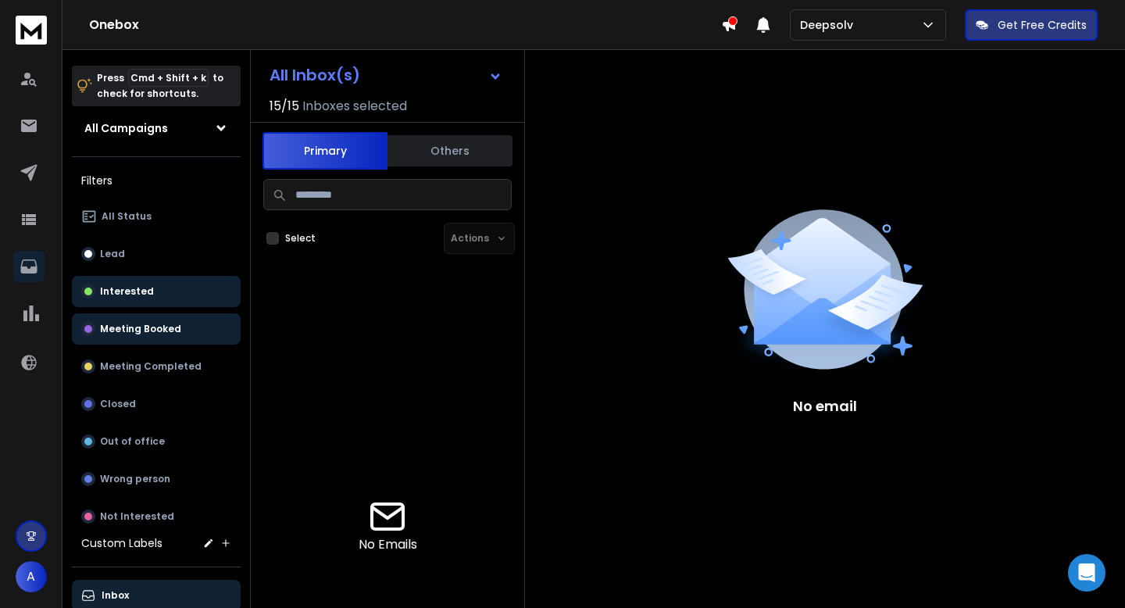
click at [131, 299] on button "Interested" at bounding box center [156, 291] width 169 height 31
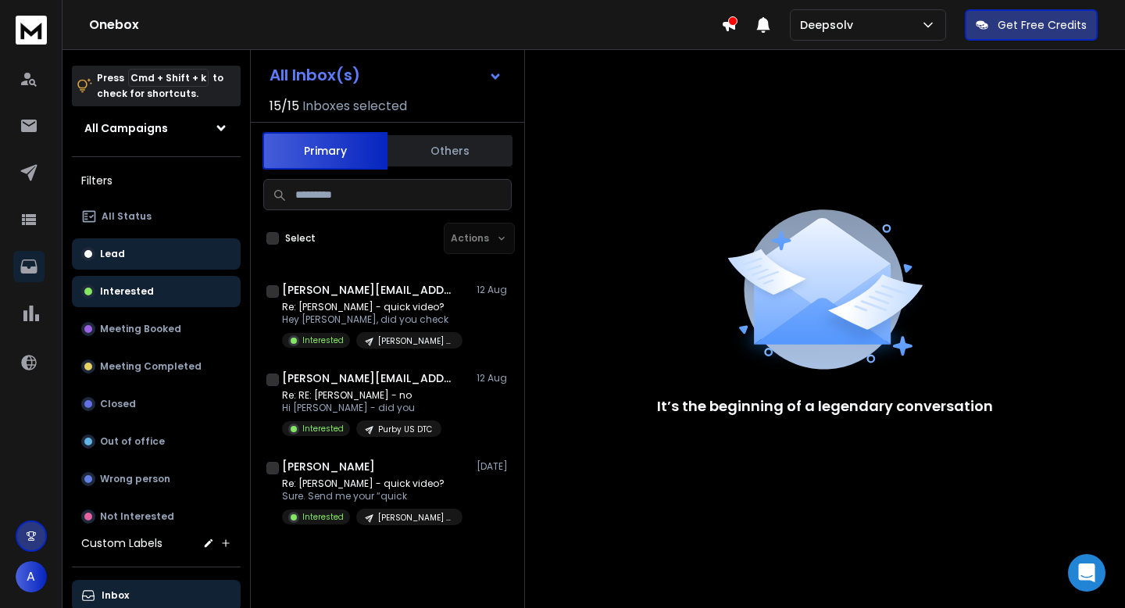
click at [137, 259] on button "Lead" at bounding box center [156, 253] width 169 height 31
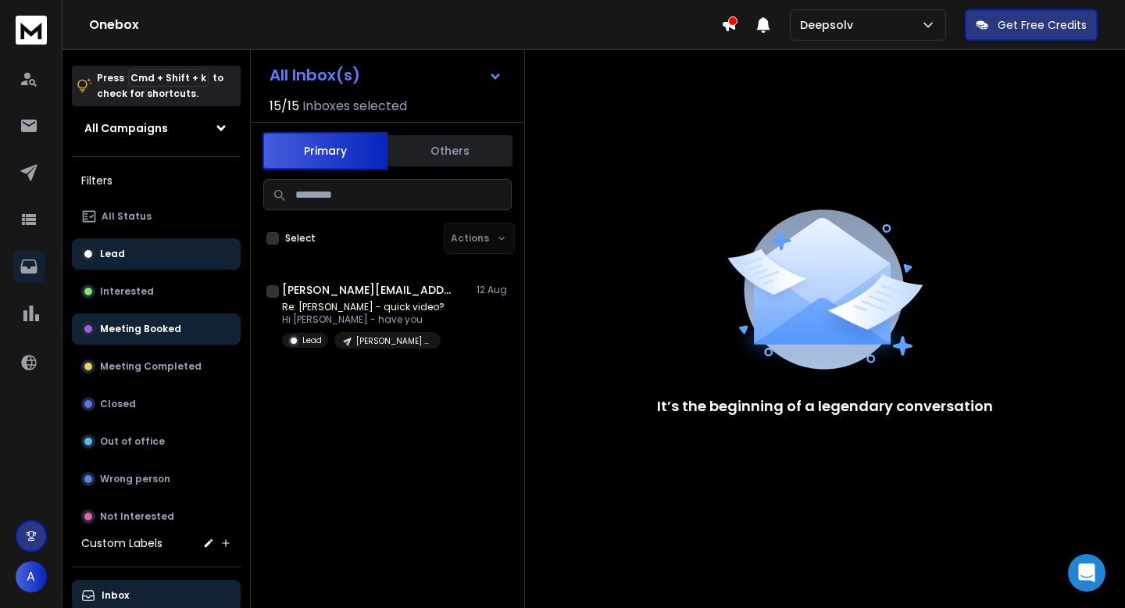
click at [135, 334] on p "Meeting Booked" at bounding box center [140, 329] width 81 height 13
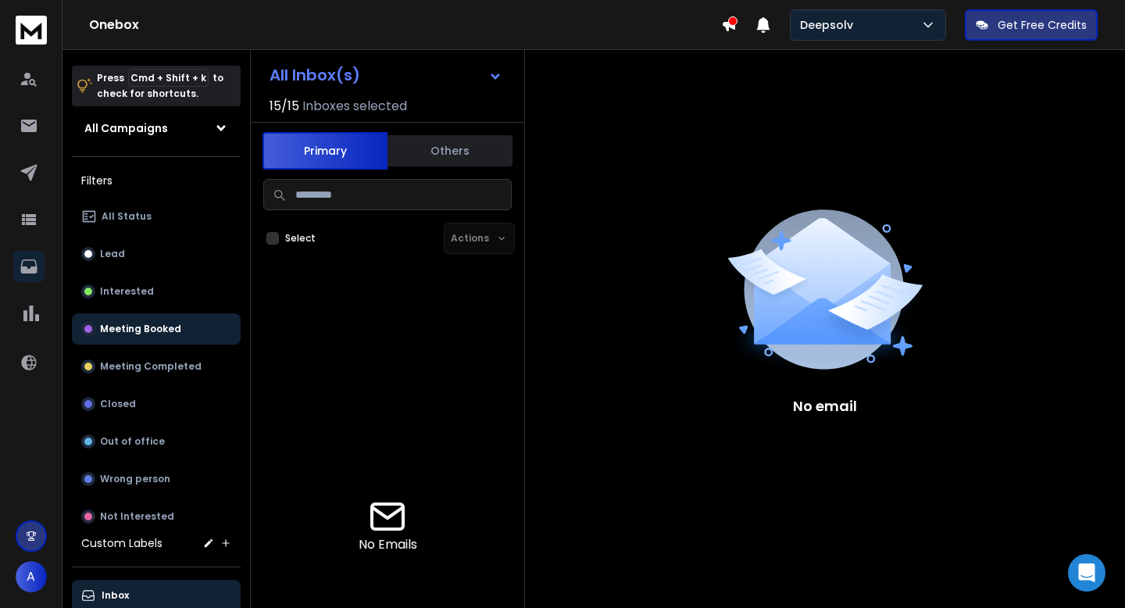
click at [878, 21] on div "Deepsolv" at bounding box center [868, 25] width 136 height 16
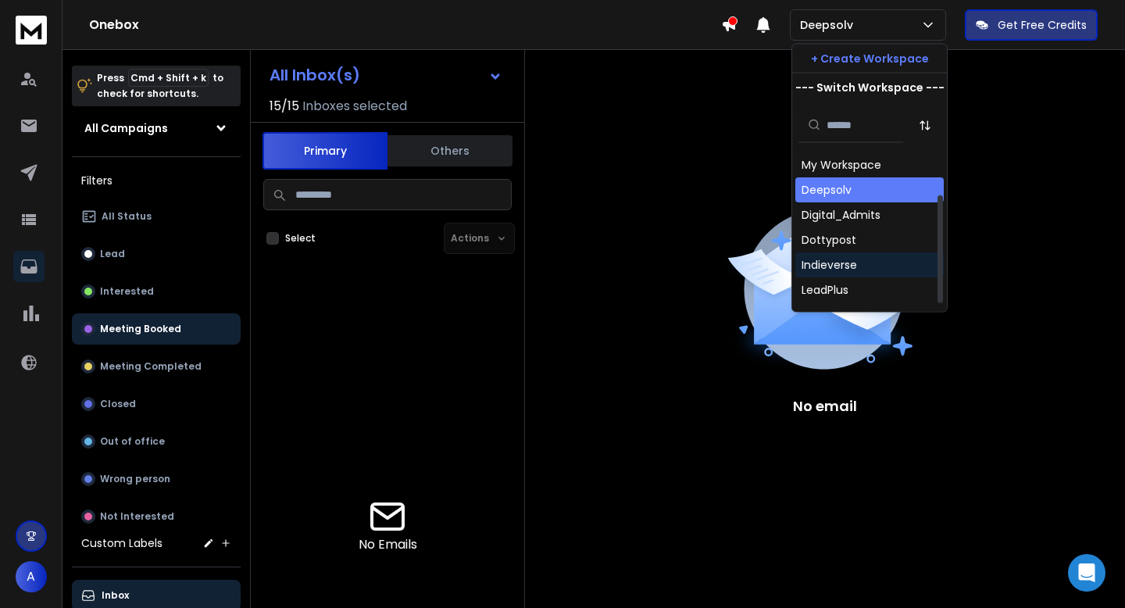
scroll to position [66, 0]
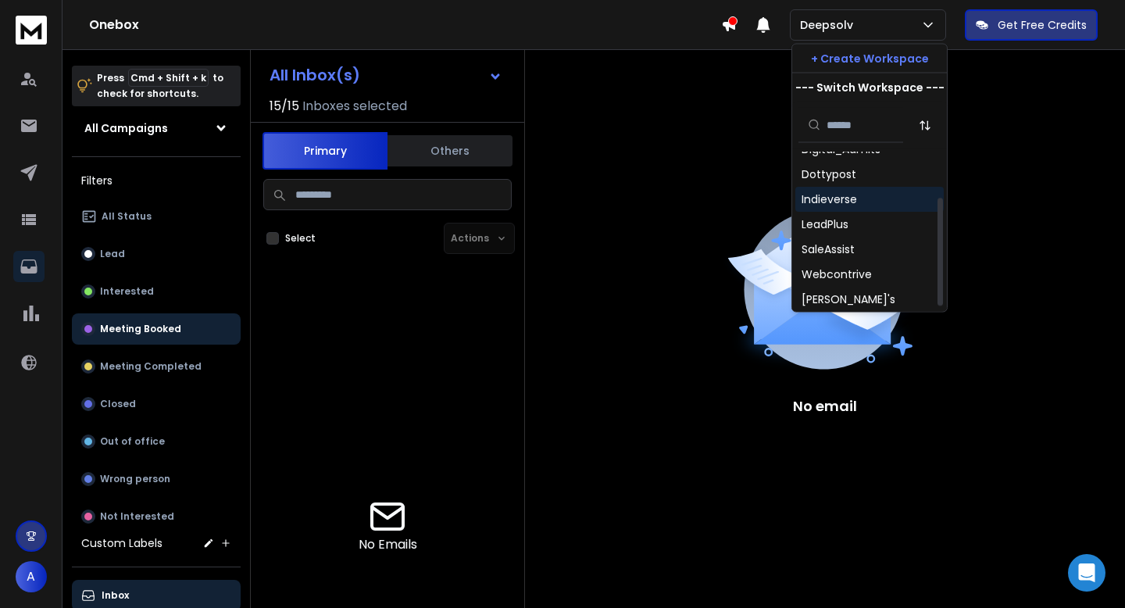
click at [830, 273] on div "Webcontrive" at bounding box center [837, 274] width 70 height 16
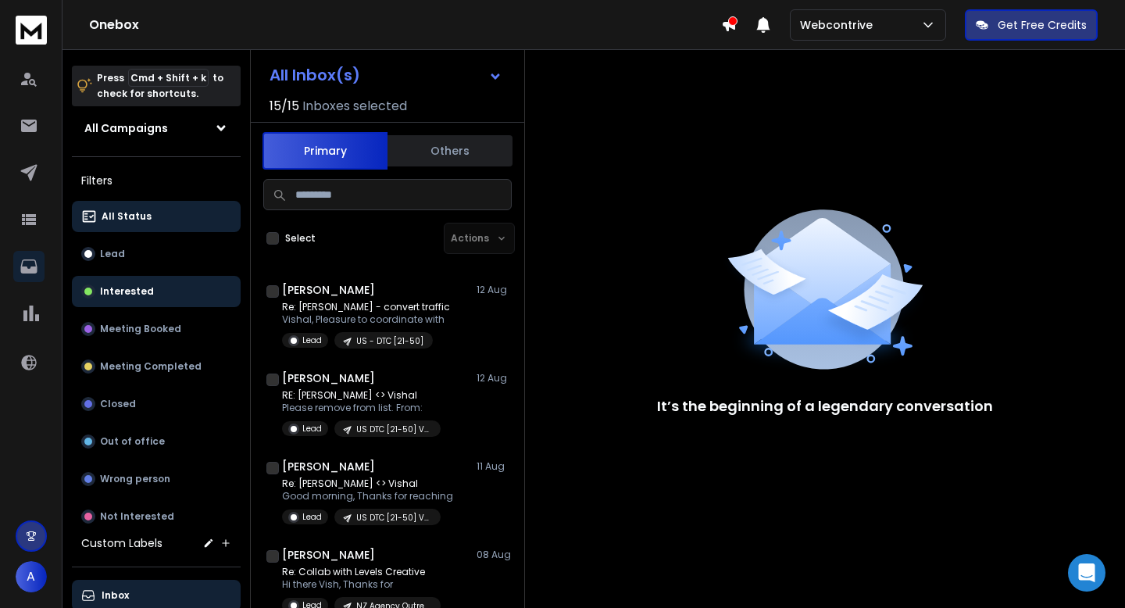
click at [152, 285] on button "Interested" at bounding box center [156, 291] width 169 height 31
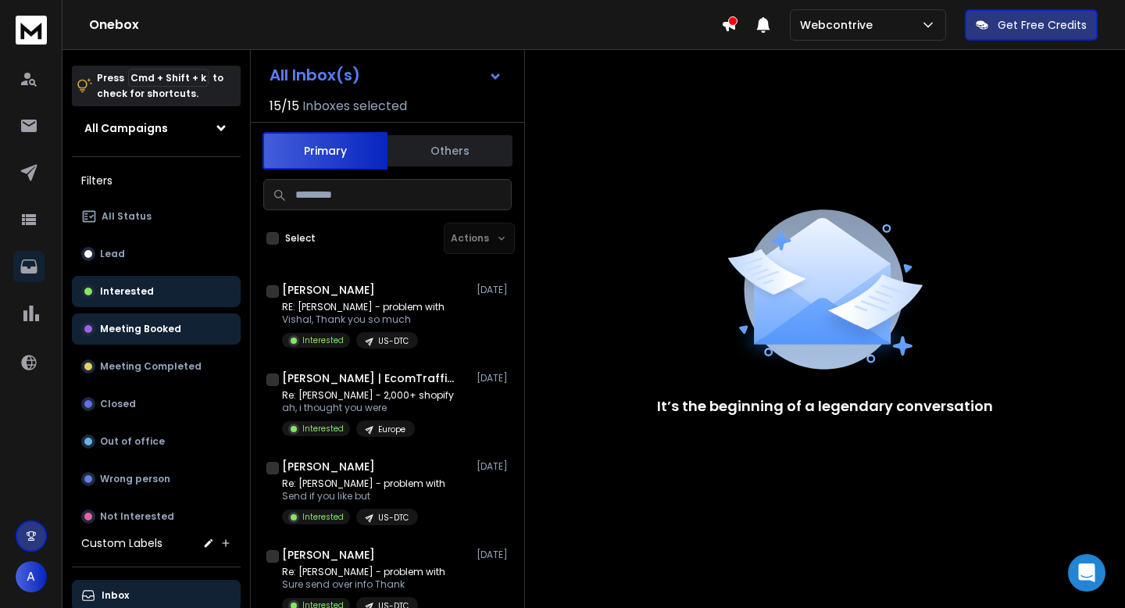
click at [143, 331] on p "Meeting Booked" at bounding box center [140, 329] width 81 height 13
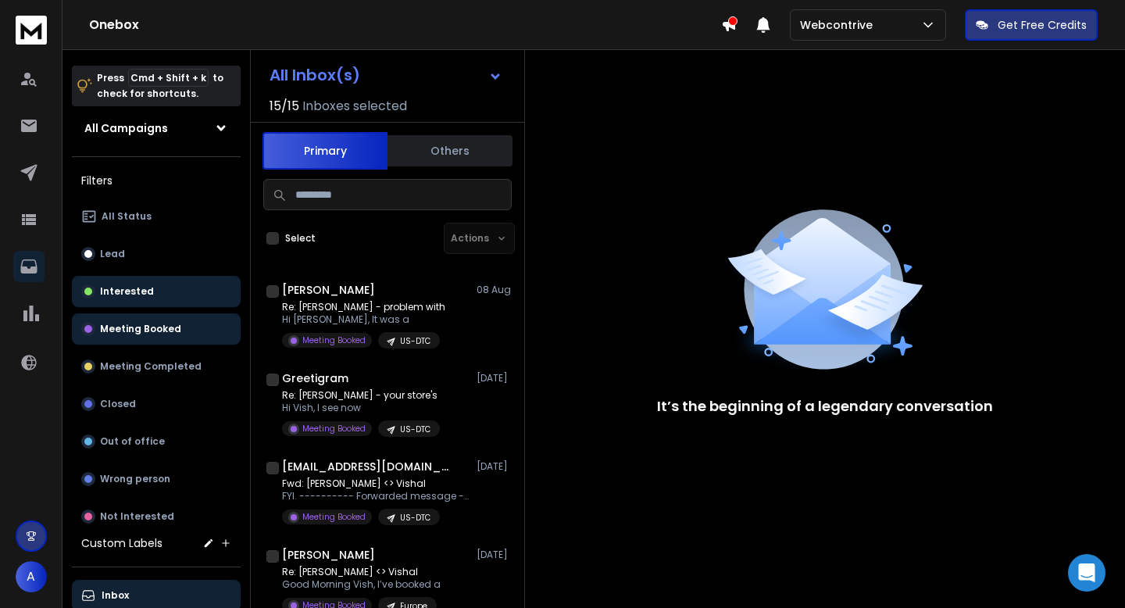
click at [152, 291] on button "Interested" at bounding box center [156, 291] width 169 height 31
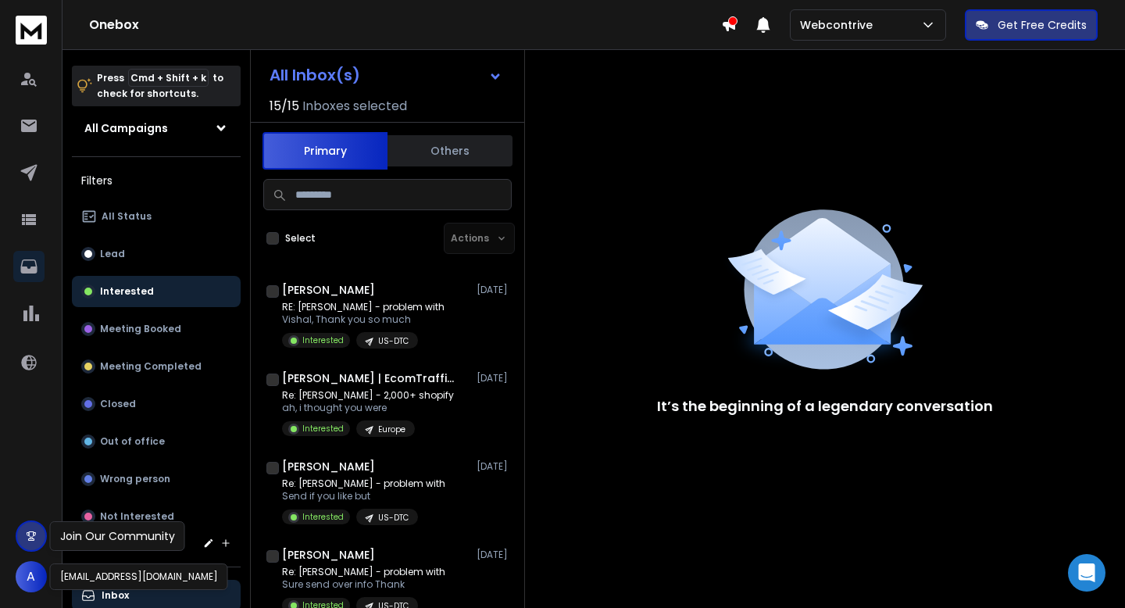
click at [25, 581] on span "A" at bounding box center [31, 576] width 31 height 31
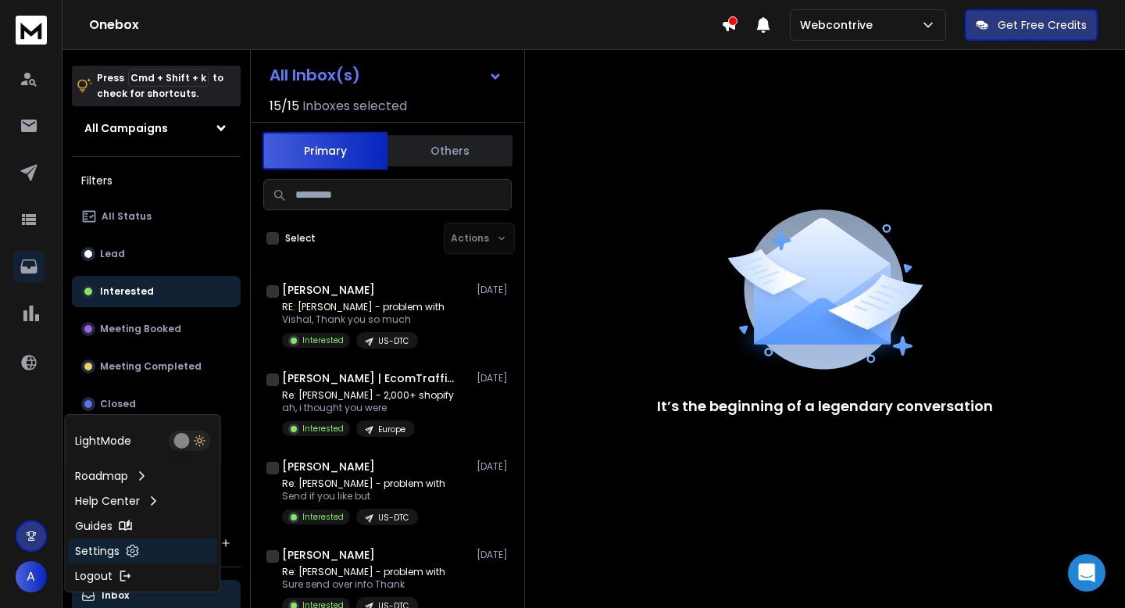
click at [84, 549] on p "Settings" at bounding box center [97, 551] width 45 height 16
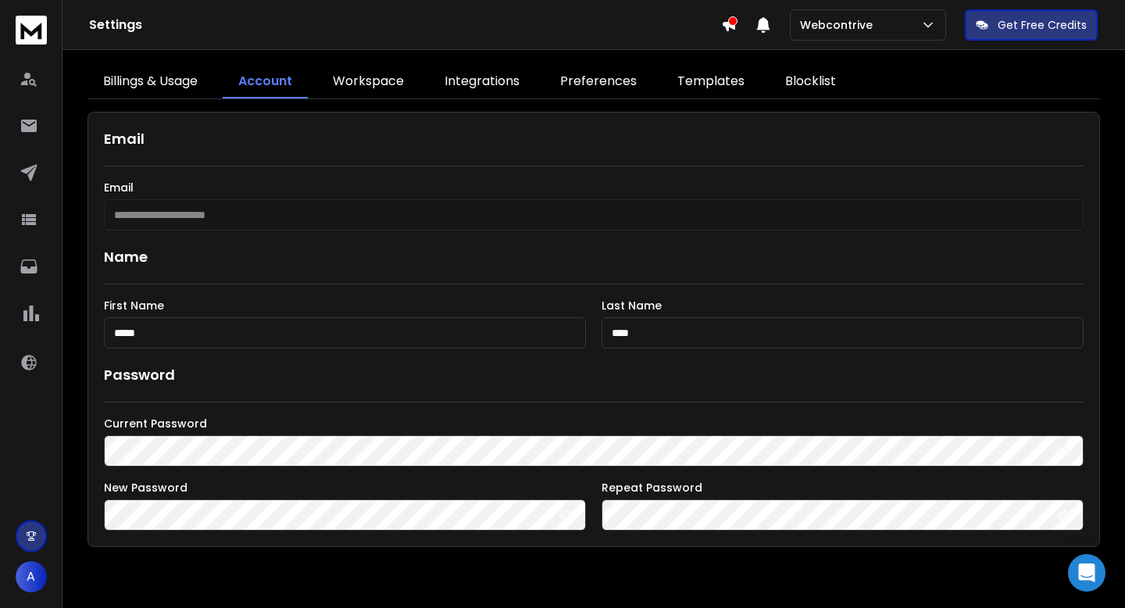
click at [370, 85] on link "Workspace" at bounding box center [368, 82] width 102 height 33
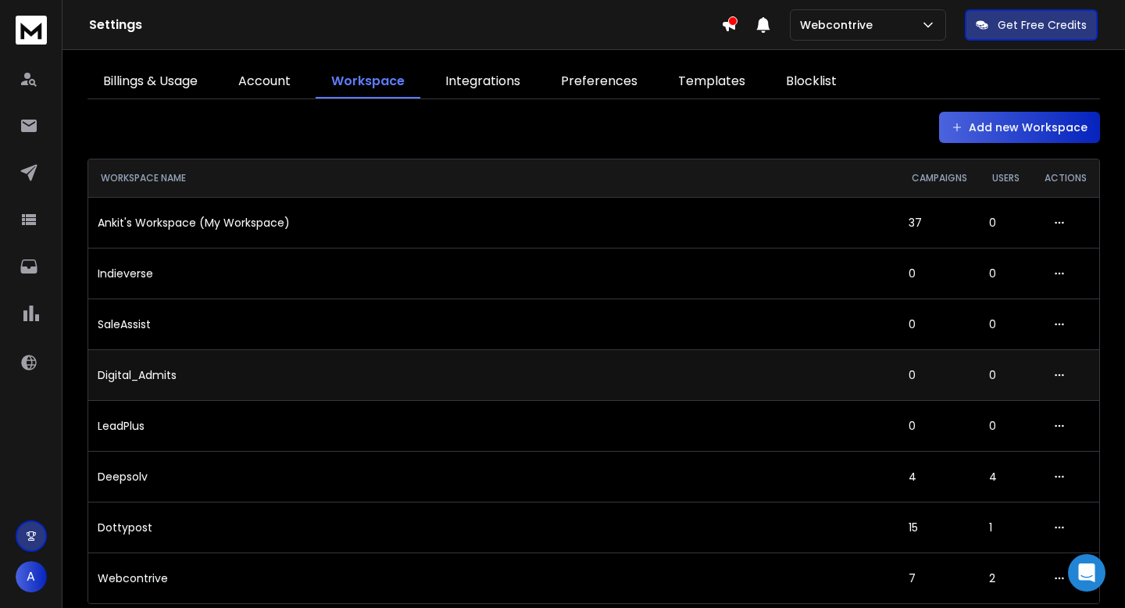
scroll to position [15, 0]
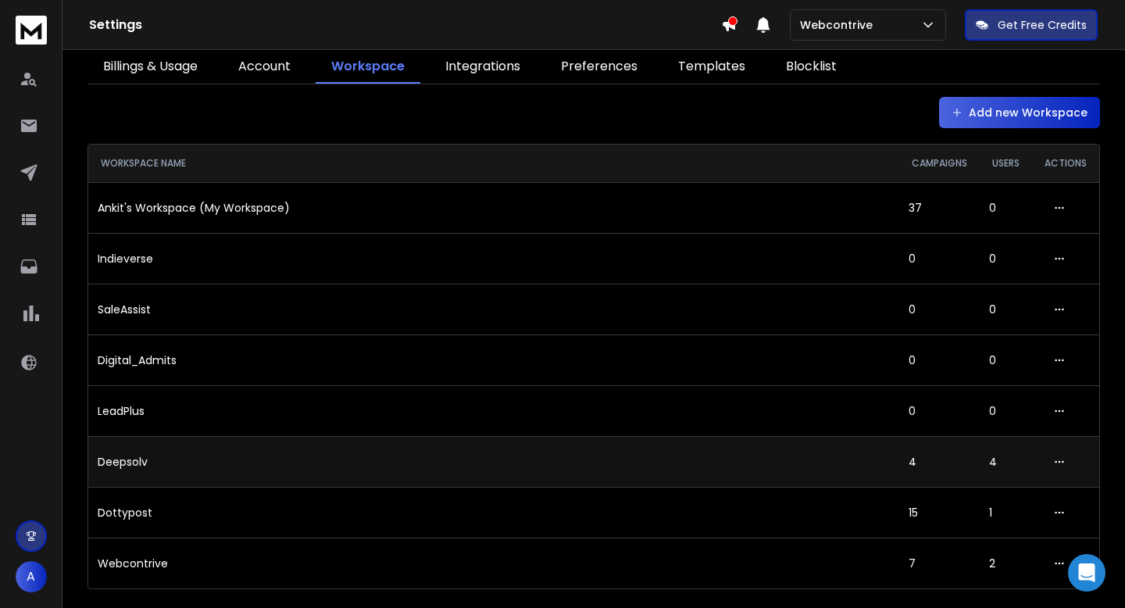
click at [848, 475] on td "Deepsolv" at bounding box center [493, 461] width 811 height 51
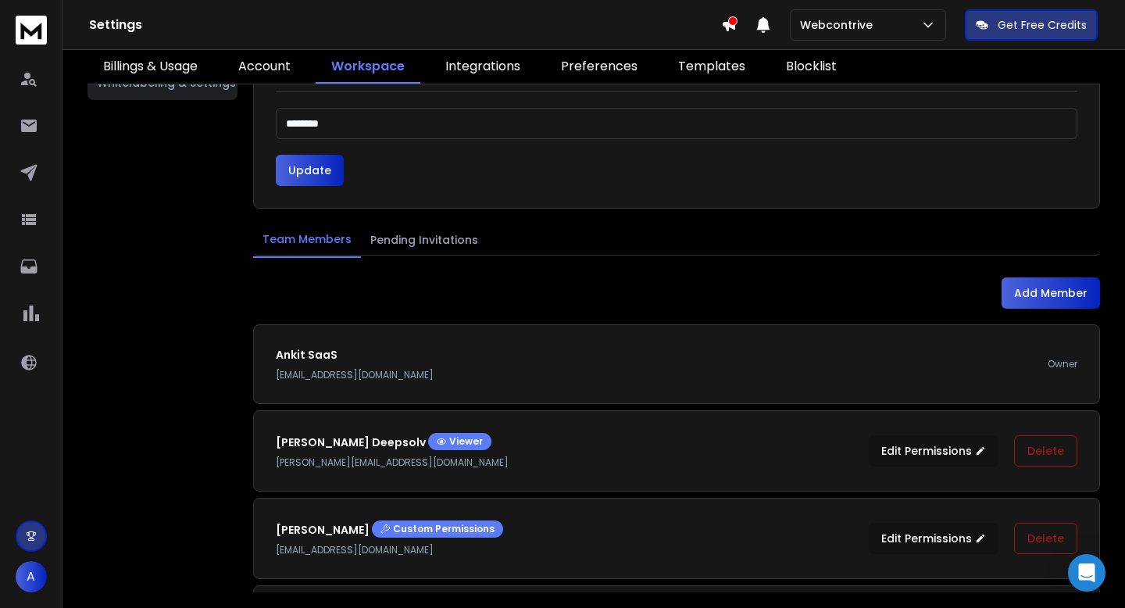
scroll to position [188, 0]
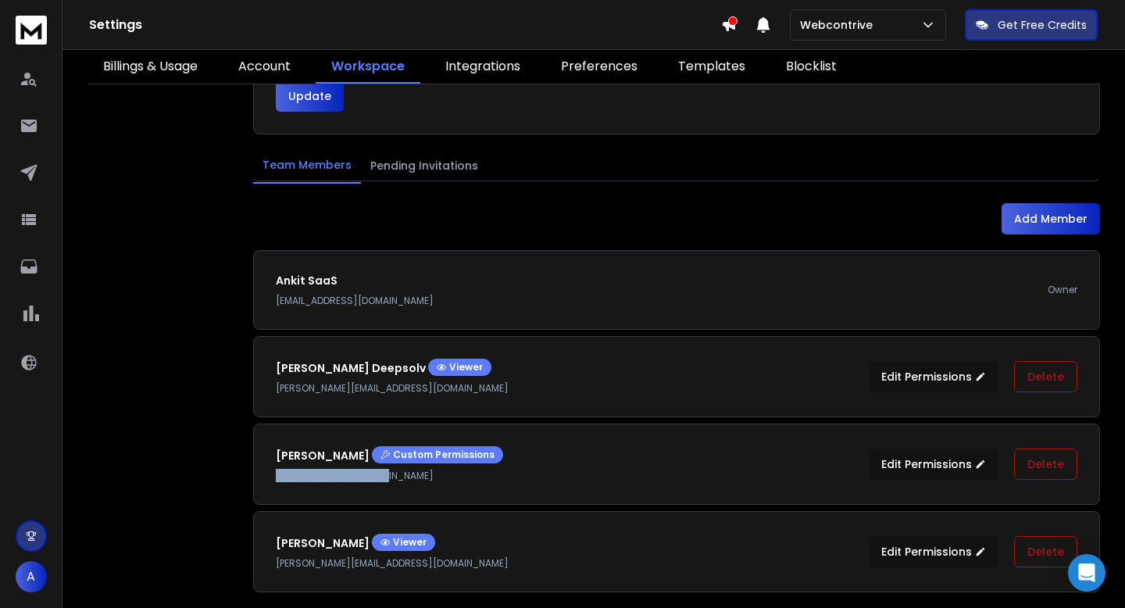
drag, startPoint x: 399, startPoint y: 479, endPoint x: 271, endPoint y: 479, distance: 128.2
click at [271, 479] on div "[PERSON_NAME] Leadplus Custom Permissions [EMAIL_ADDRESS][DOMAIN_NAME] Edit Per…" at bounding box center [676, 464] width 847 height 81
copy p "[EMAIL_ADDRESS][DOMAIN_NAME]"
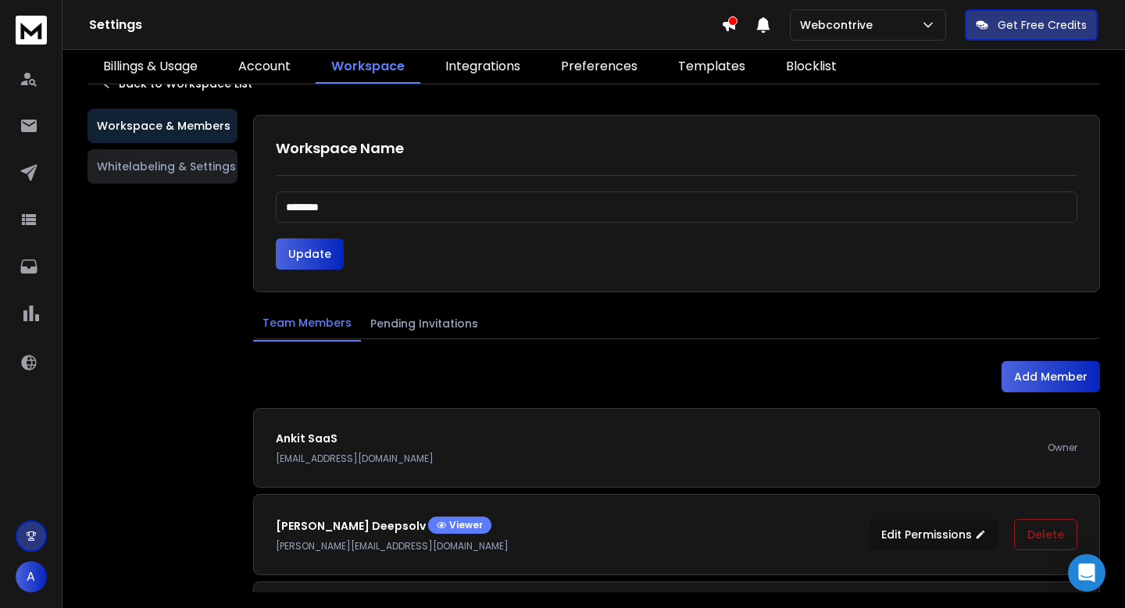
scroll to position [0, 0]
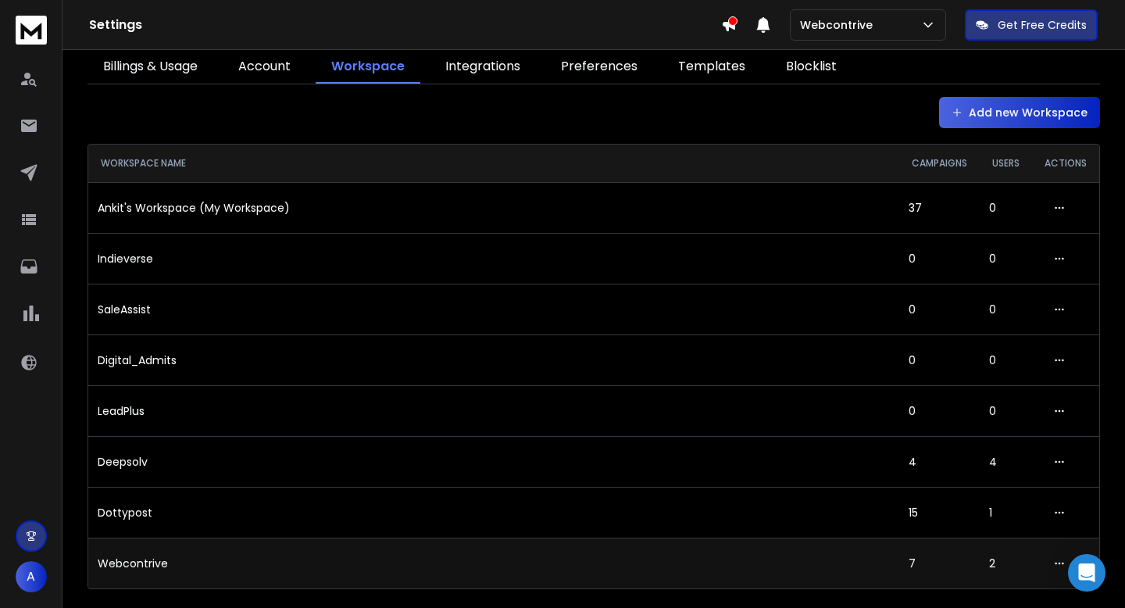
click at [173, 567] on td "Webcontrive" at bounding box center [493, 563] width 811 height 51
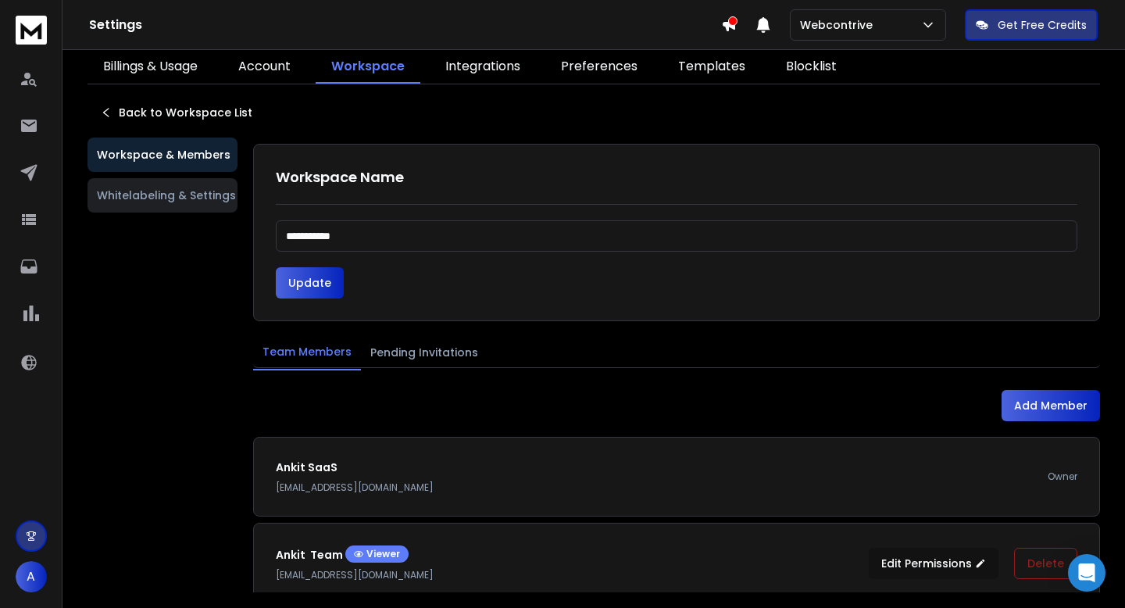
scroll to position [100, 0]
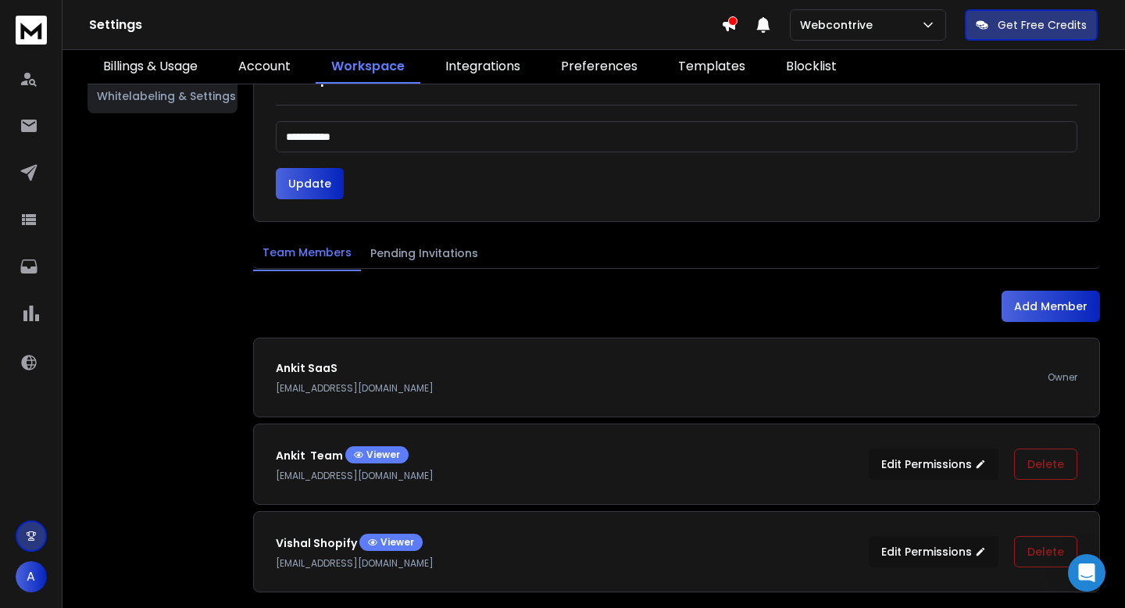
click at [1046, 313] on button "Add Member" at bounding box center [1051, 306] width 98 height 31
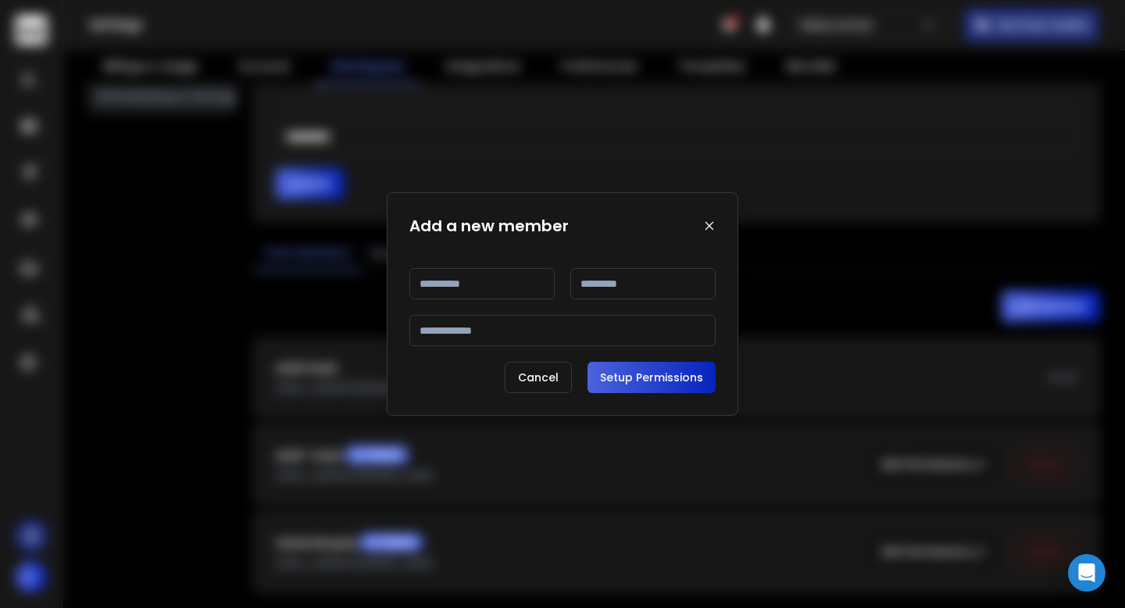
click at [496, 287] on input at bounding box center [481, 283] width 145 height 31
type input "******"
type input "********"
click at [439, 327] on input at bounding box center [562, 330] width 306 height 31
paste input "**********"
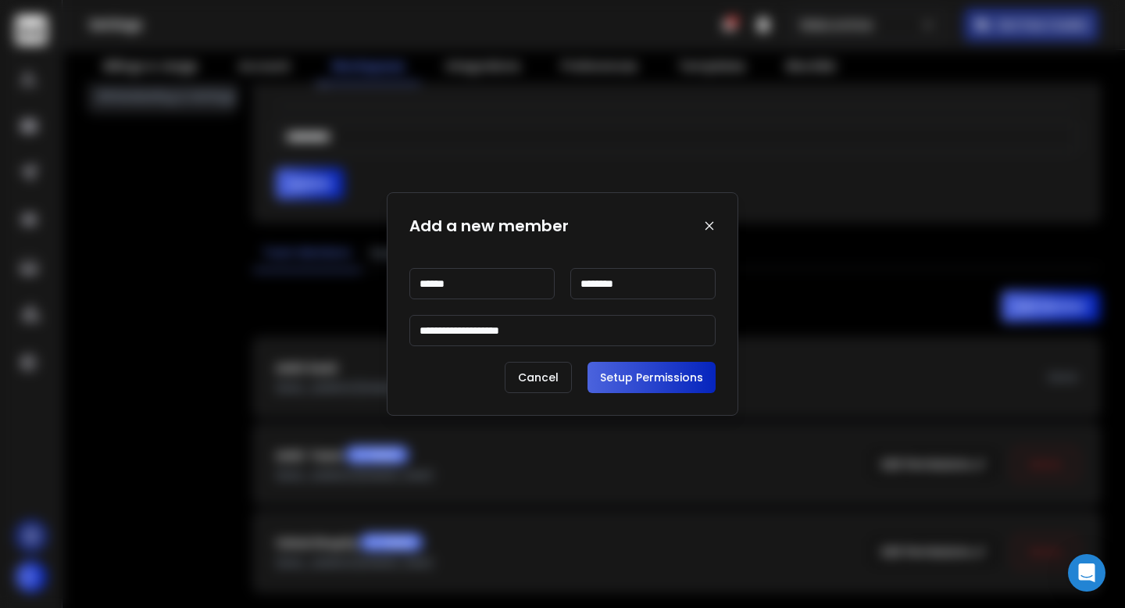
type input "**********"
click at [634, 382] on button "Setup Permissions" at bounding box center [652, 377] width 128 height 31
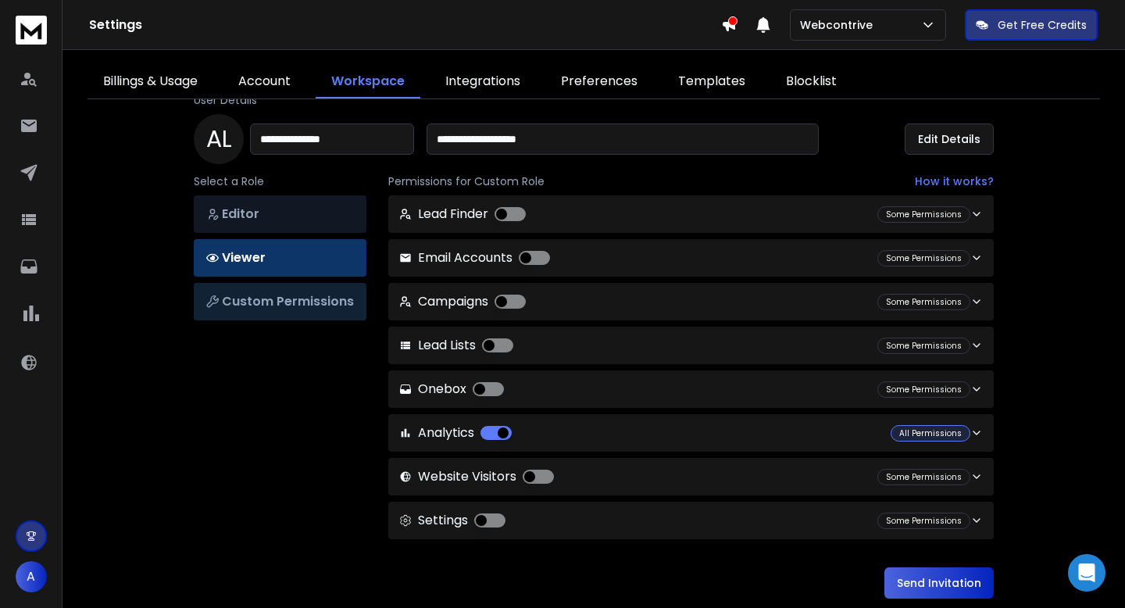
click at [256, 302] on p "Custom Permissions" at bounding box center [280, 301] width 148 height 19
click at [218, 302] on button "Custom Permissions" at bounding box center [212, 301] width 13 height 39
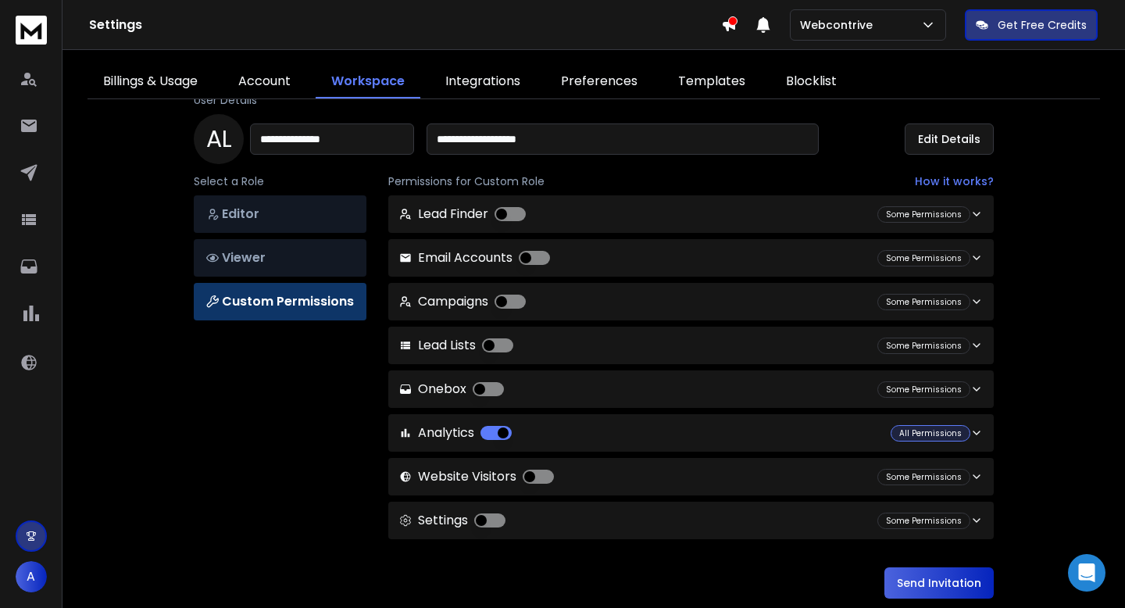
click at [252, 193] on div "Select a Role Editor Viewer Custom Permissions" at bounding box center [280, 246] width 173 height 147
click at [246, 206] on p "Editor" at bounding box center [280, 214] width 148 height 19
click at [218, 206] on button "Editor" at bounding box center [212, 214] width 13 height 39
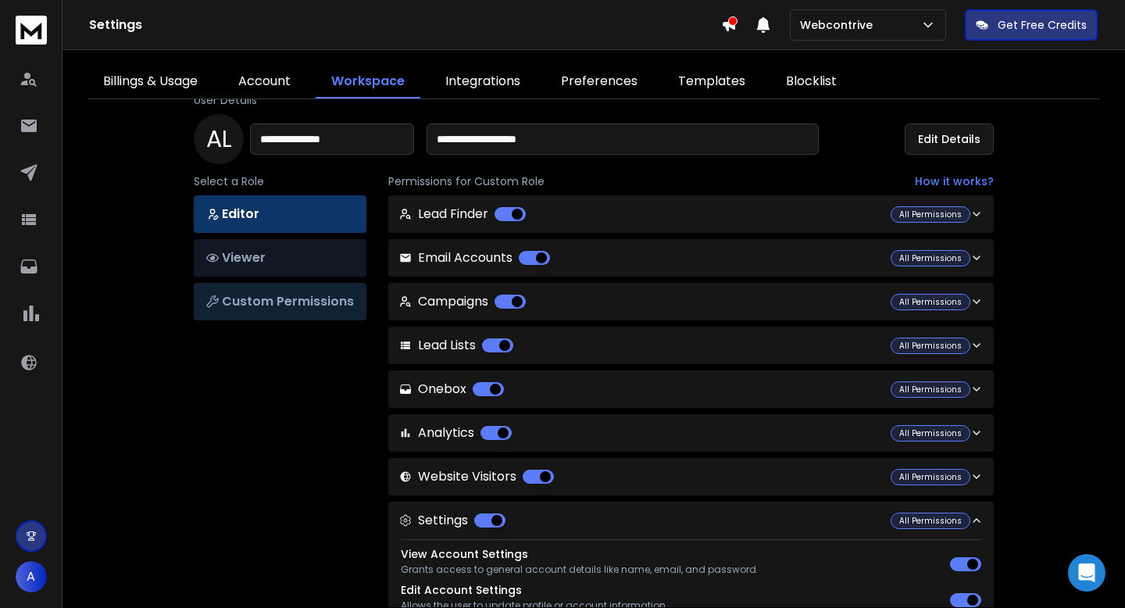
click at [238, 299] on p "Custom Permissions" at bounding box center [280, 301] width 148 height 19
click at [218, 299] on button "Custom Permissions" at bounding box center [212, 301] width 13 height 39
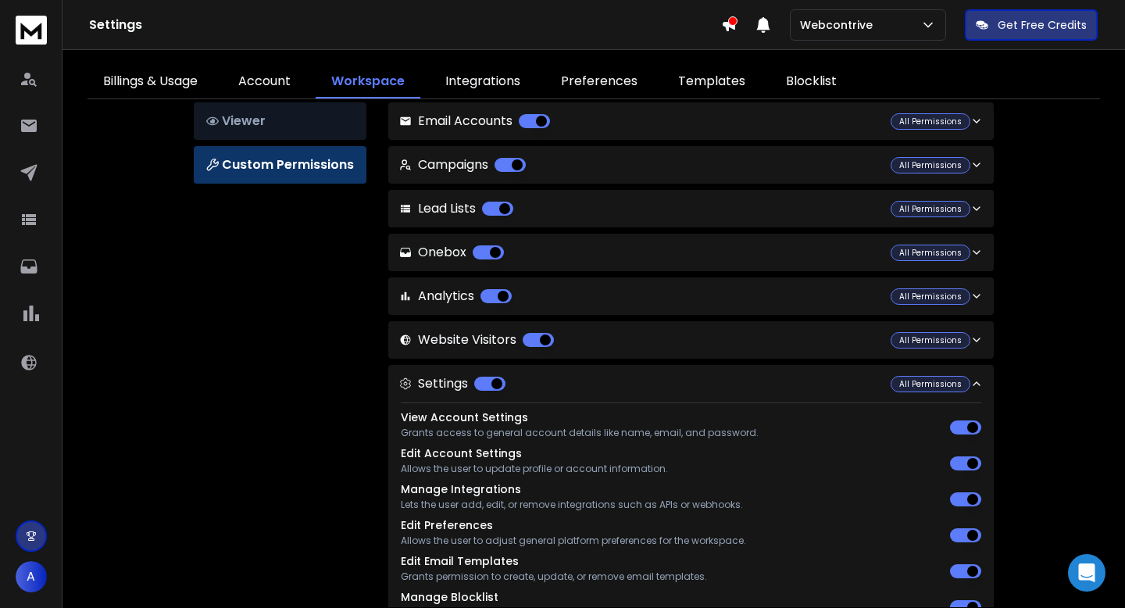
scroll to position [351, 0]
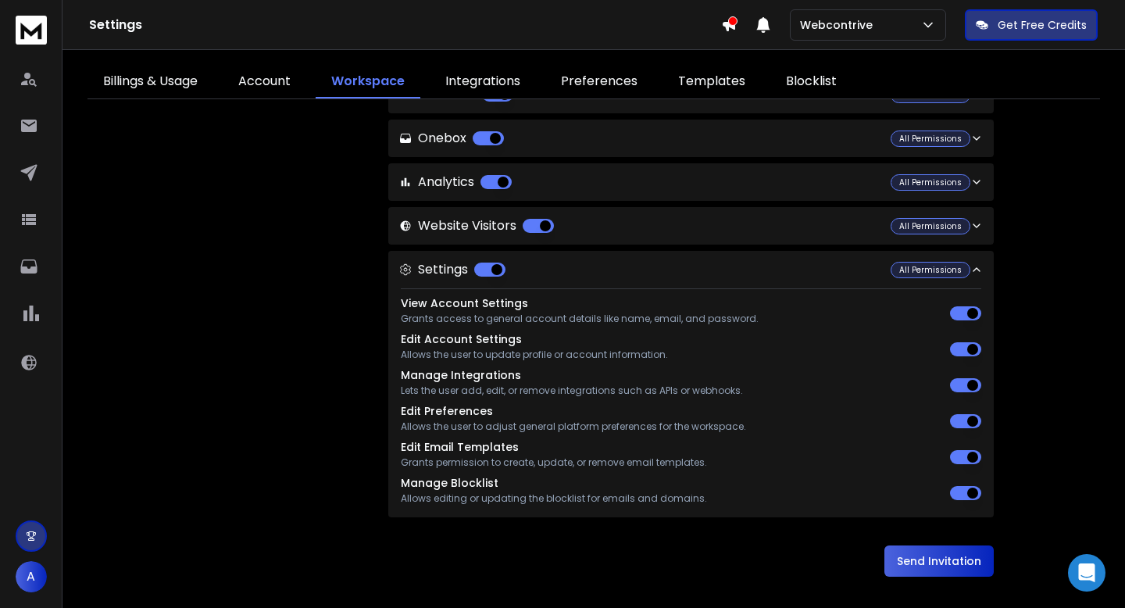
click at [924, 563] on button "Send Invitation" at bounding box center [939, 560] width 109 height 31
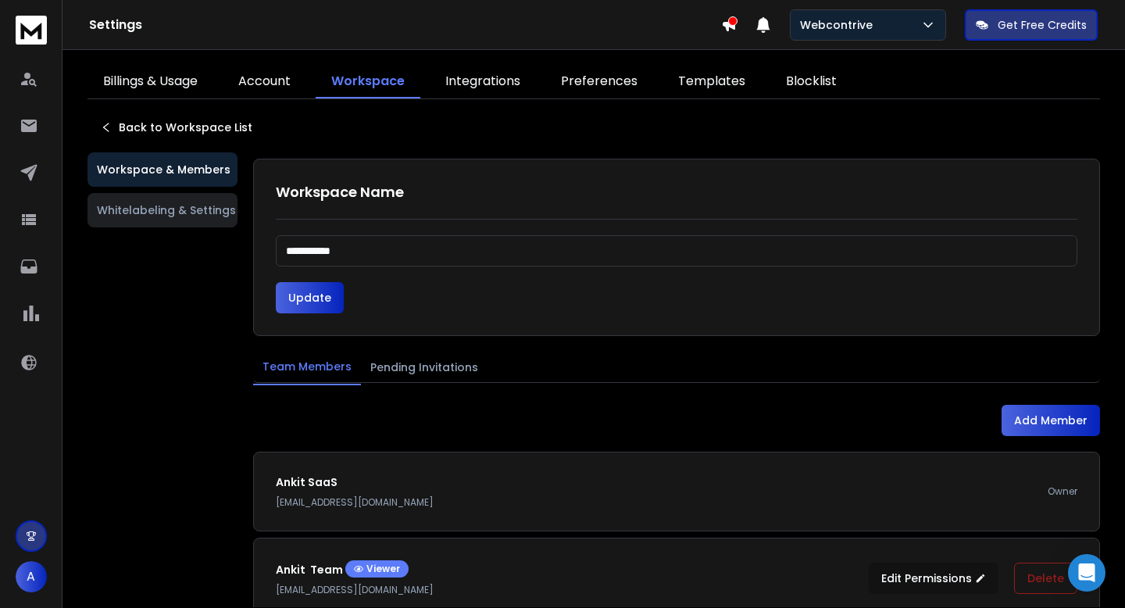
click at [852, 28] on p "Webcontrive" at bounding box center [839, 25] width 79 height 16
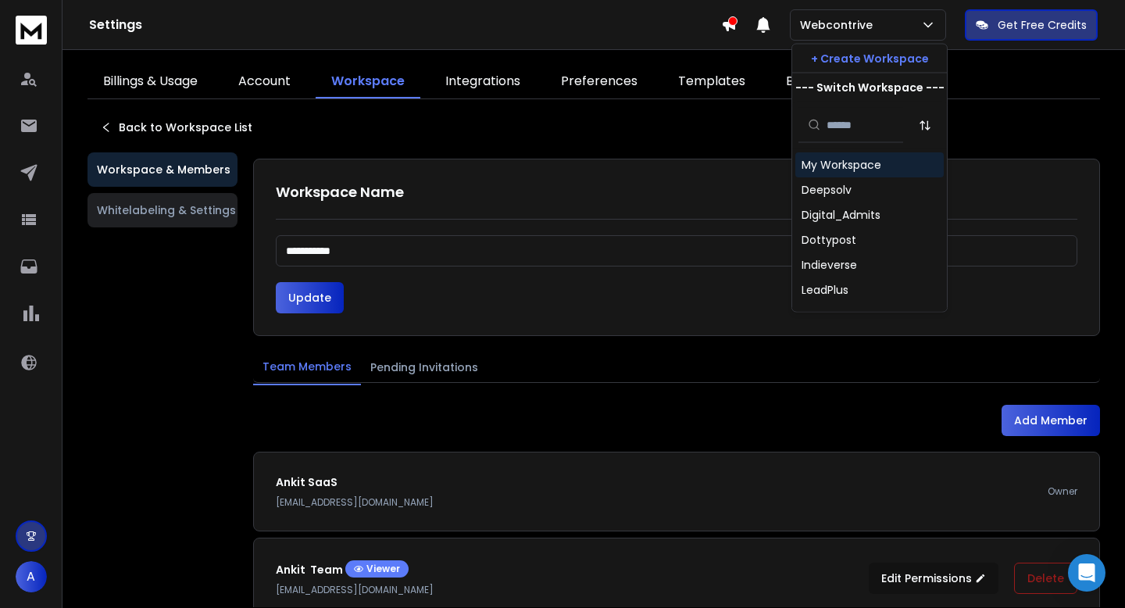
click at [589, 131] on div "Back to Workspace List" at bounding box center [594, 127] width 1013 height 31
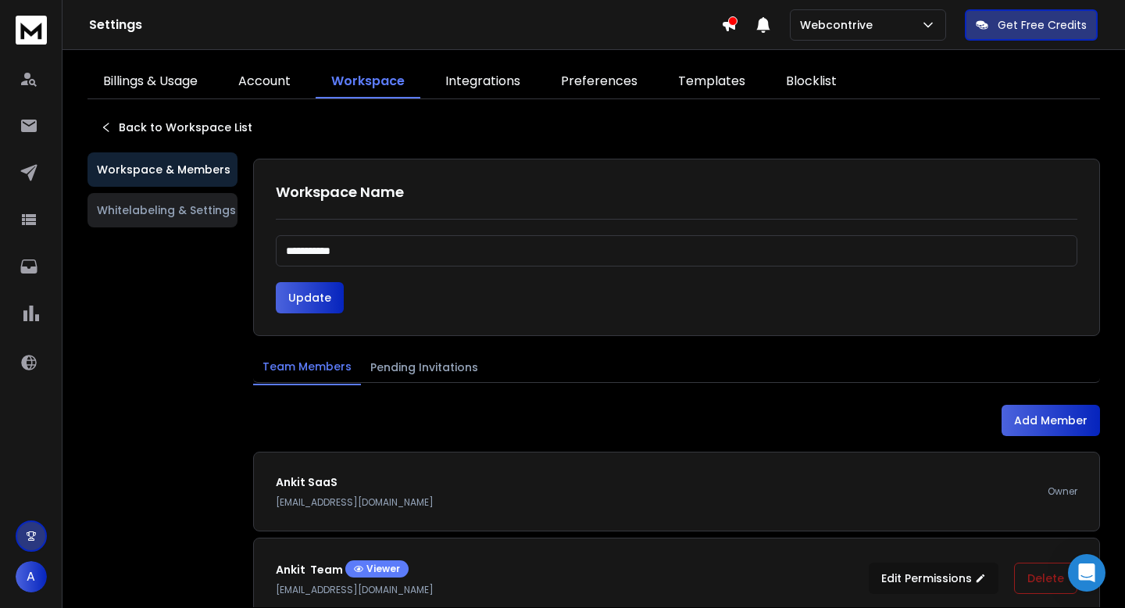
click at [377, 131] on div "Back to Workspace List" at bounding box center [594, 127] width 1013 height 31
click at [197, 409] on div "**********" at bounding box center [594, 433] width 1013 height 548
click at [26, 266] on icon at bounding box center [28, 266] width 16 height 14
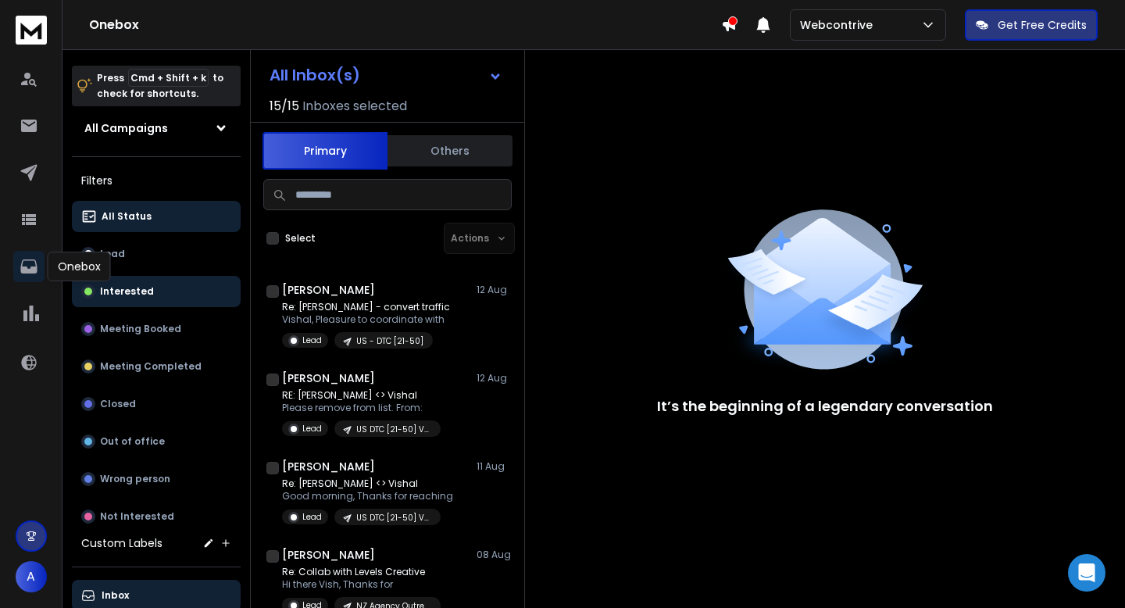
click at [141, 298] on div "Interested" at bounding box center [117, 291] width 73 height 14
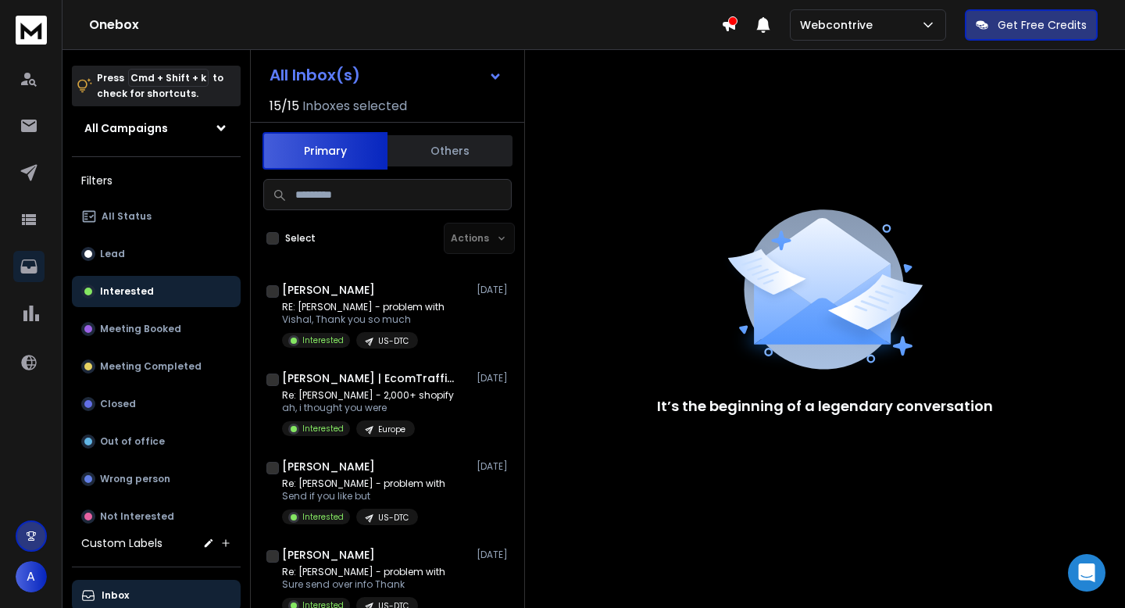
click at [677, 133] on div "It’s the beginning of a legendary conversation" at bounding box center [825, 308] width 600 height 517
